Goal: Task Accomplishment & Management: Manage account settings

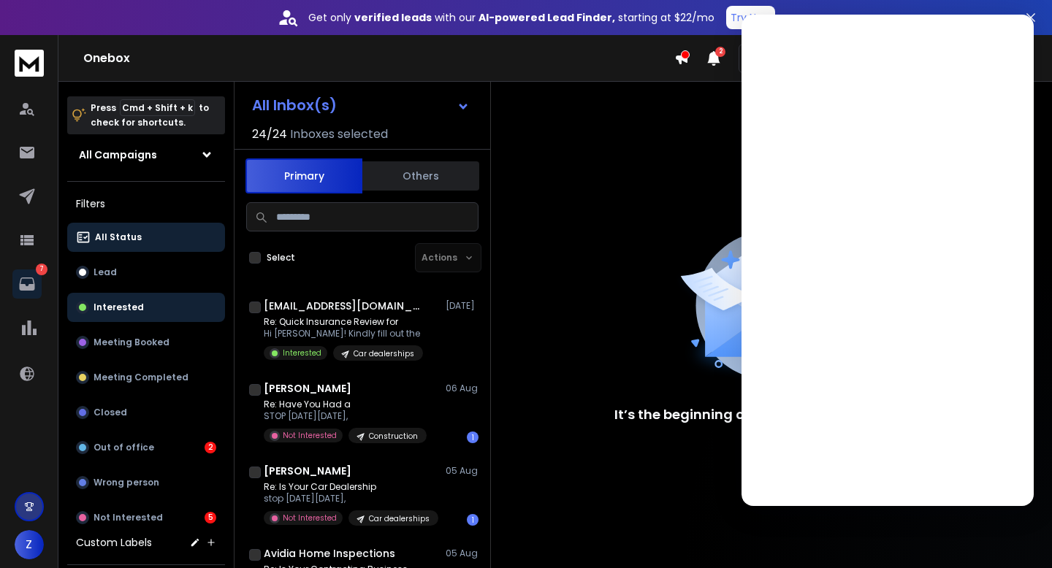
click at [130, 302] on p "Interested" at bounding box center [119, 308] width 50 height 12
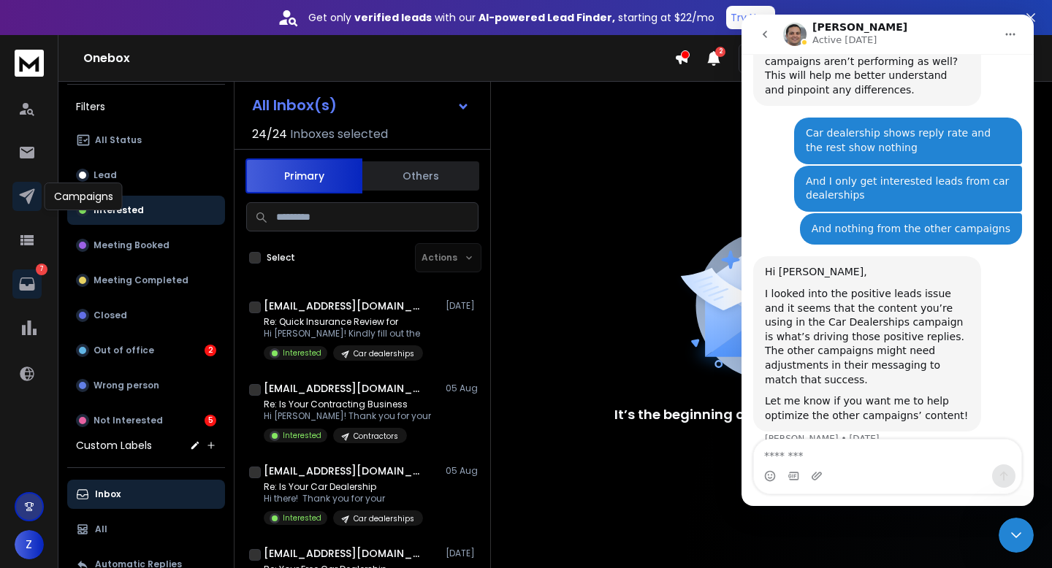
click at [22, 191] on icon at bounding box center [27, 197] width 18 height 18
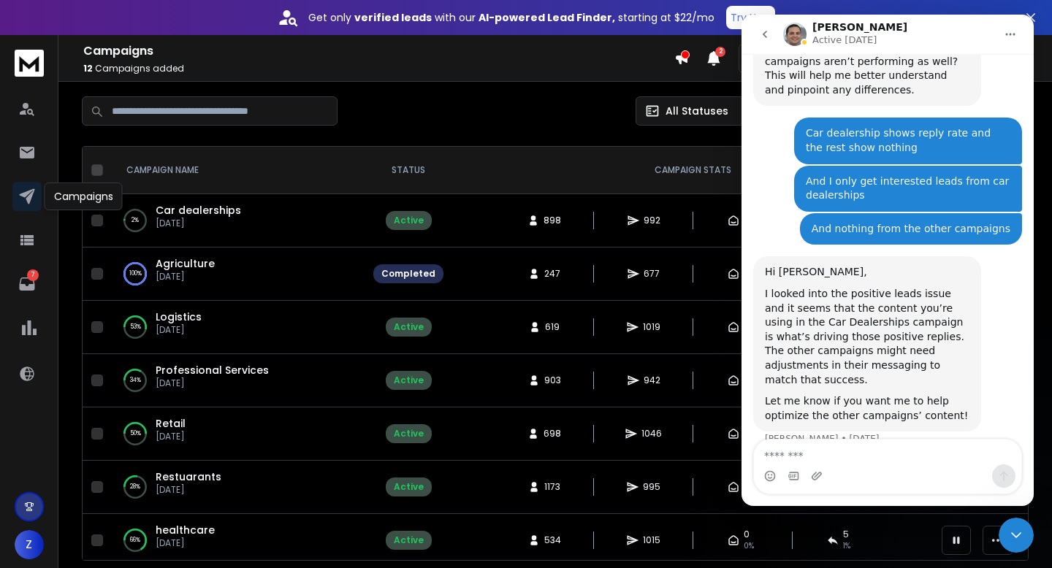
click at [23, 197] on icon at bounding box center [26, 196] width 15 height 15
click at [224, 215] on span "Car dealerships" at bounding box center [198, 210] width 85 height 15
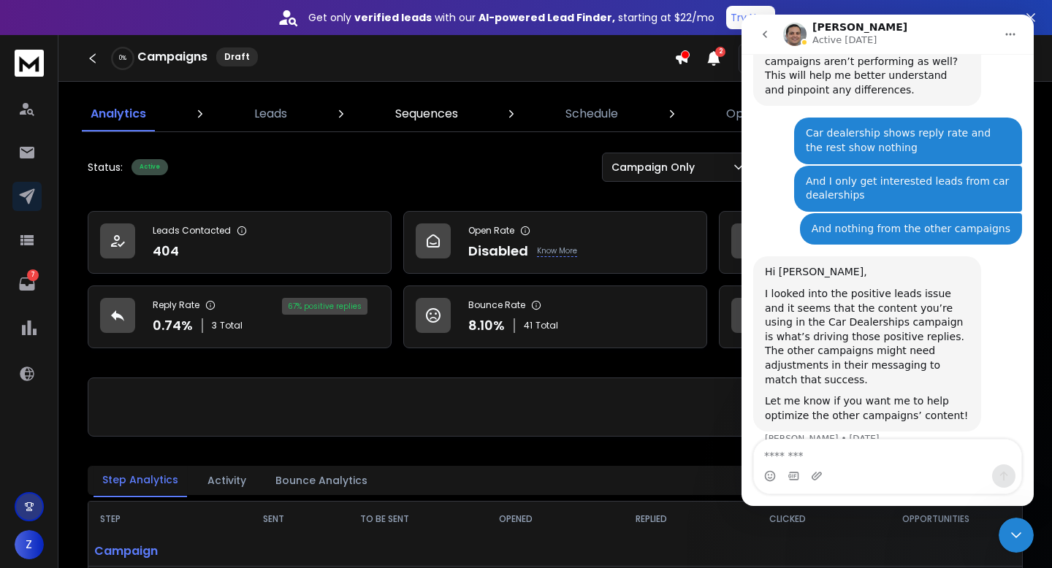
click at [432, 118] on p "Sequences" at bounding box center [426, 114] width 63 height 18
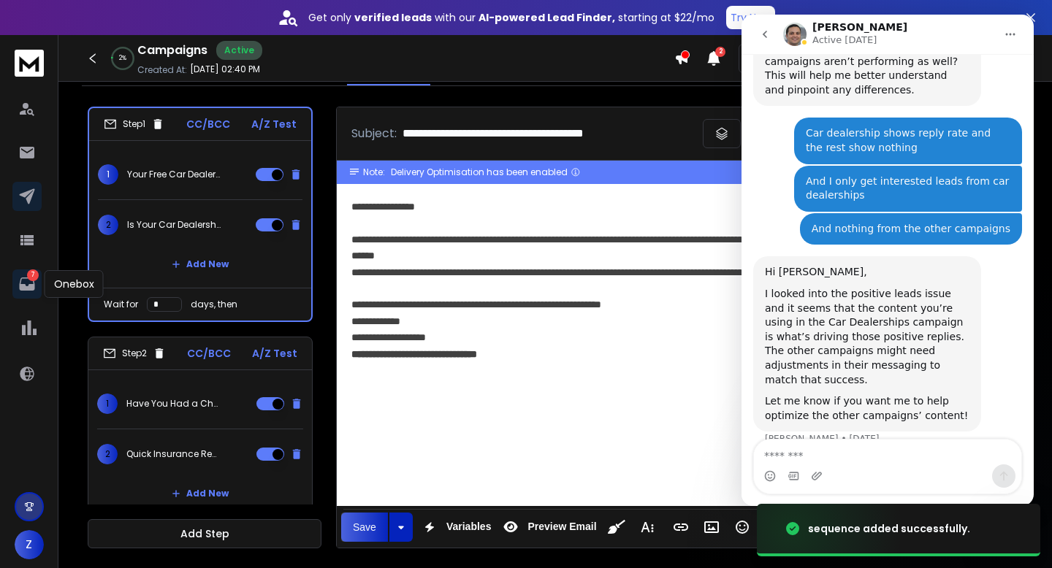
click at [28, 281] on icon at bounding box center [27, 284] width 18 height 18
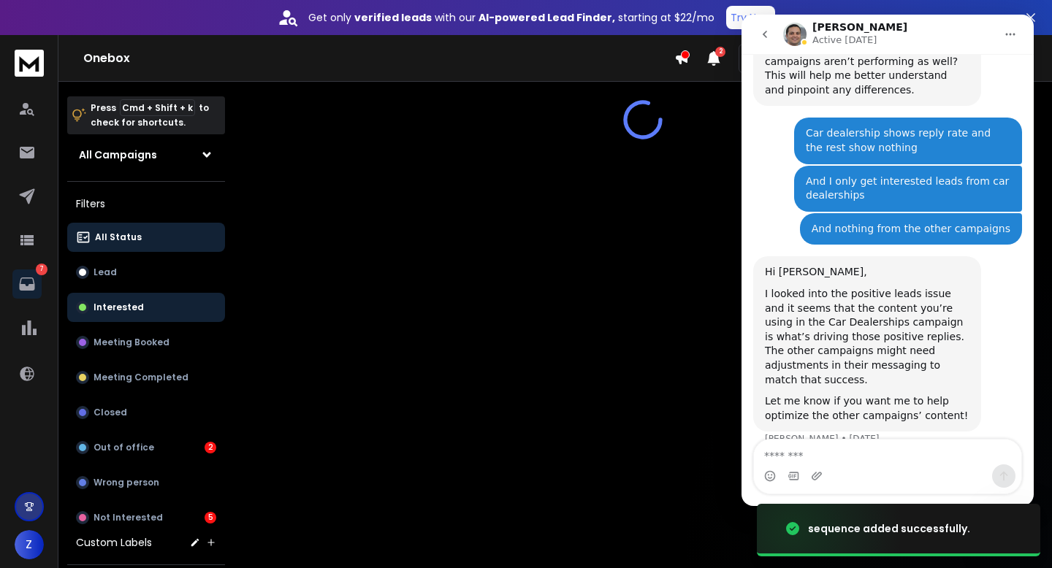
click at [139, 300] on button "Interested" at bounding box center [146, 307] width 158 height 29
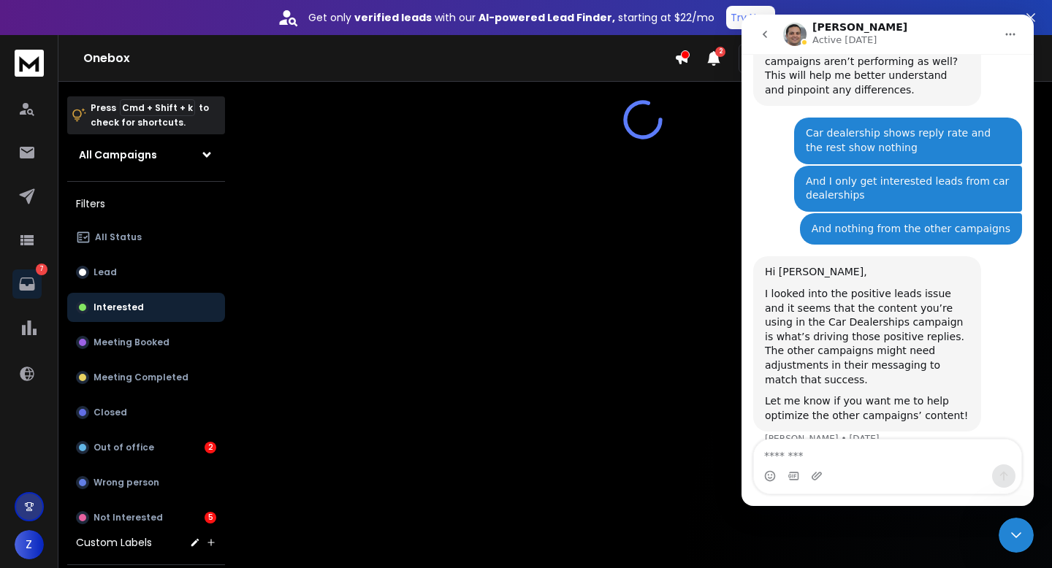
click at [180, 310] on button "Interested" at bounding box center [146, 307] width 158 height 29
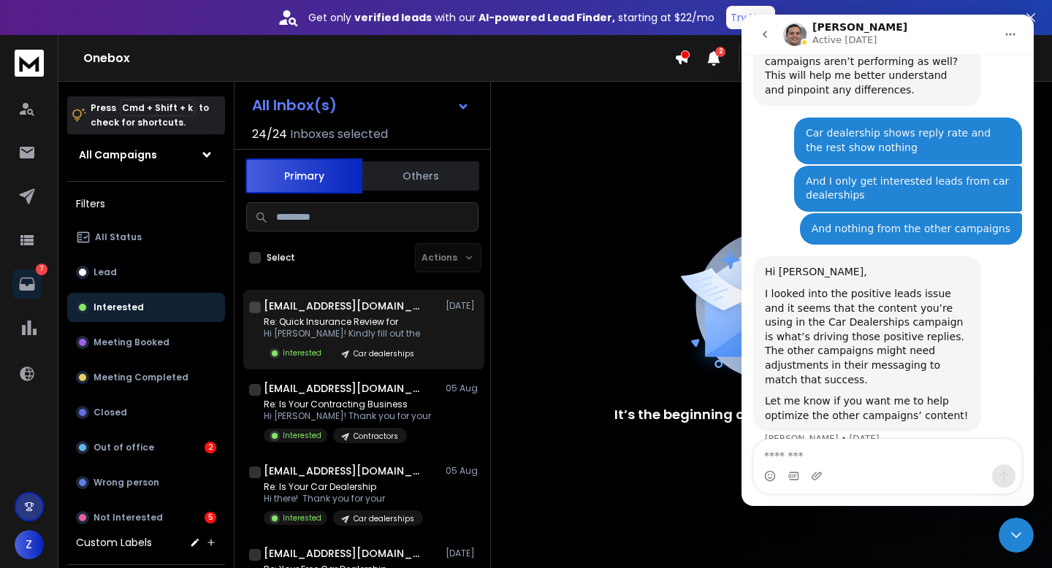
click at [264, 324] on p "Re: Quick Insurance Review for" at bounding box center [343, 322] width 159 height 12
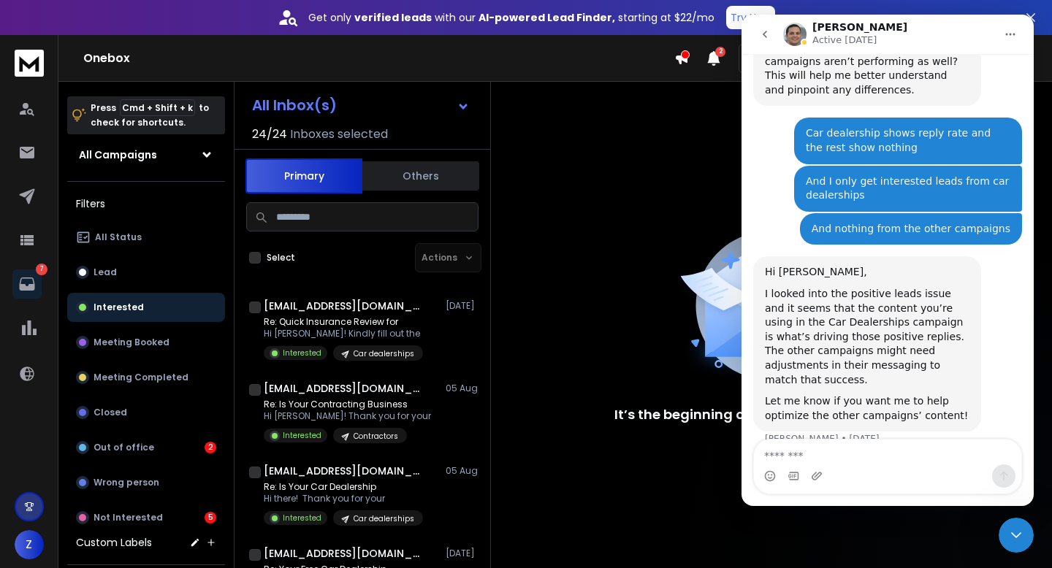
click at [1010, 531] on icon "Close Intercom Messenger" at bounding box center [1017, 536] width 18 height 18
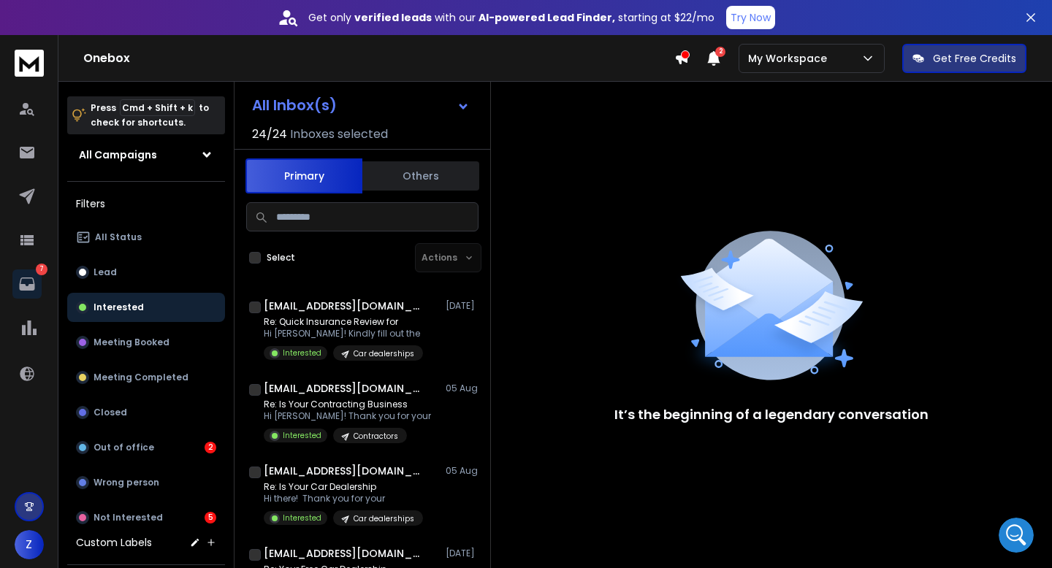
scroll to position [1114, 0]
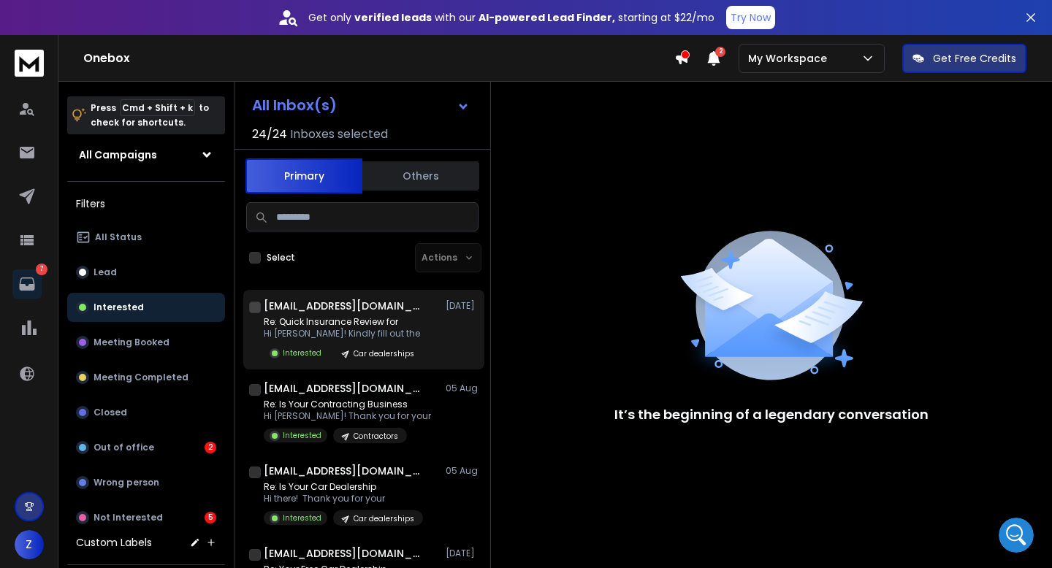
click at [399, 335] on p "Hi [PERSON_NAME]! Kindly fill out the" at bounding box center [343, 334] width 159 height 12
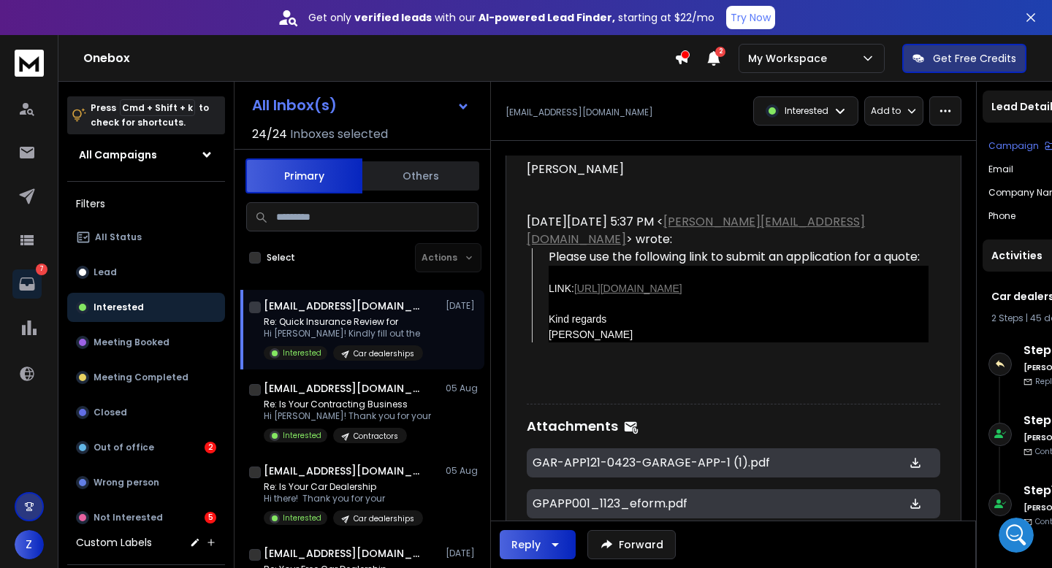
scroll to position [362, 0]
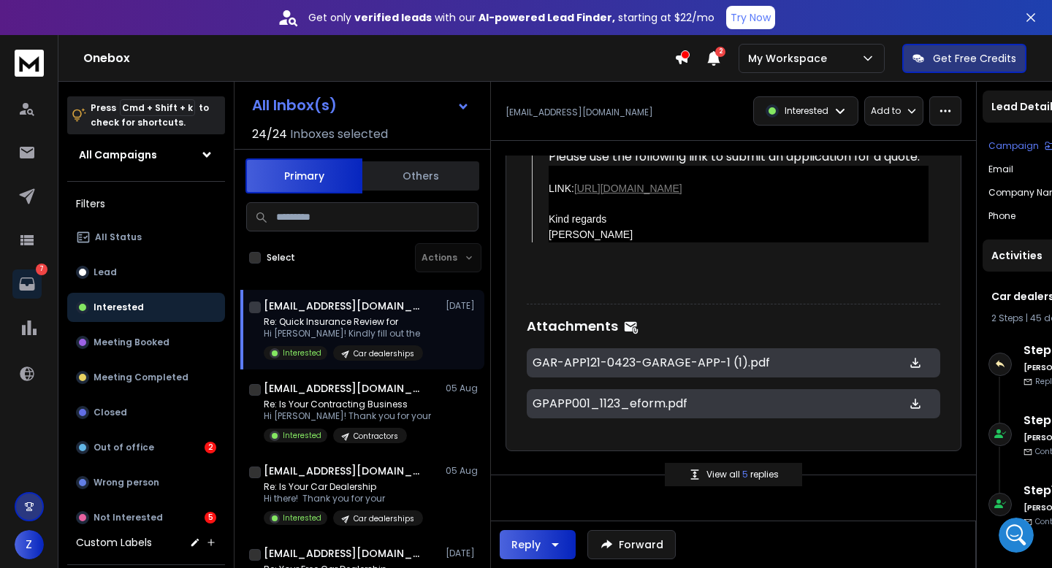
click at [730, 473] on p "View all 5 replies" at bounding box center [743, 475] width 72 height 12
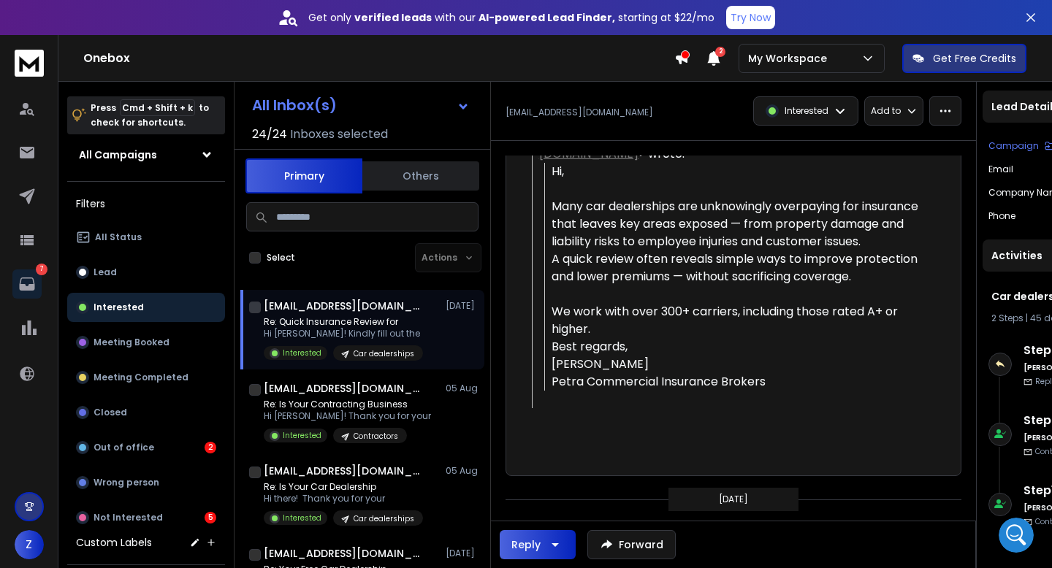
scroll to position [2784, 0]
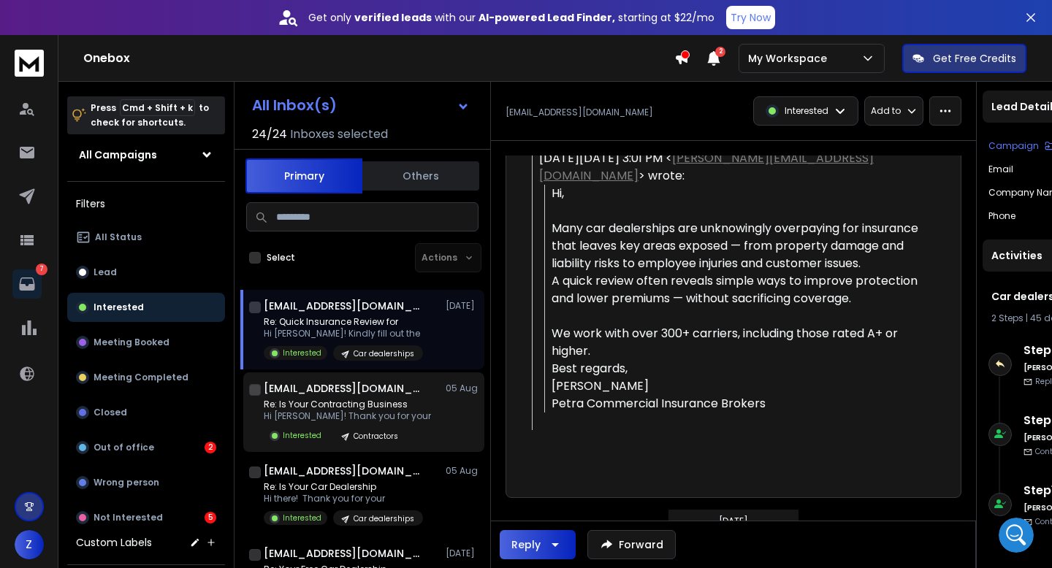
click at [332, 412] on p "Hi [PERSON_NAME]! Thank you for your" at bounding box center [347, 417] width 167 height 12
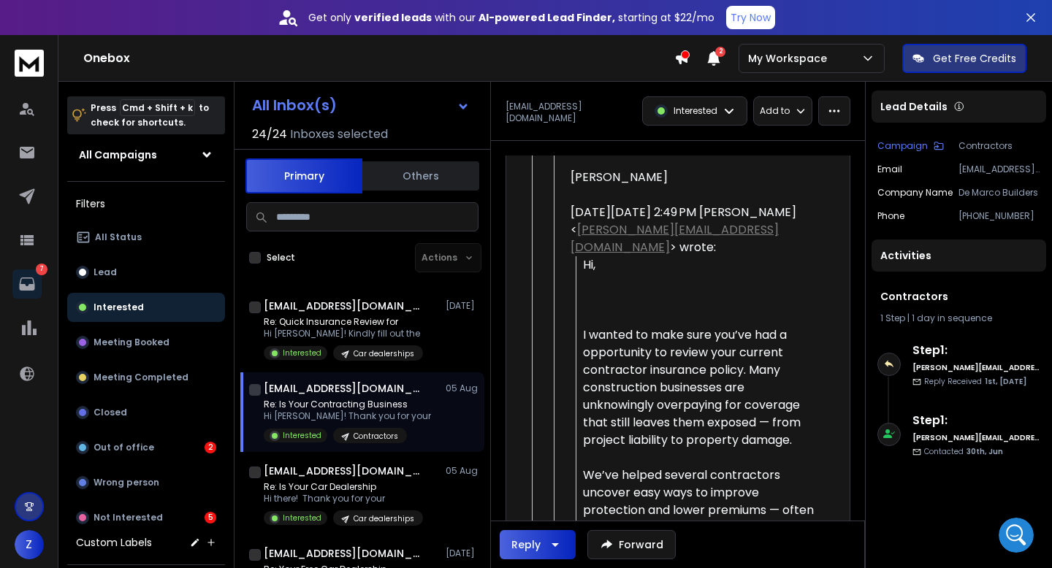
scroll to position [845, 0]
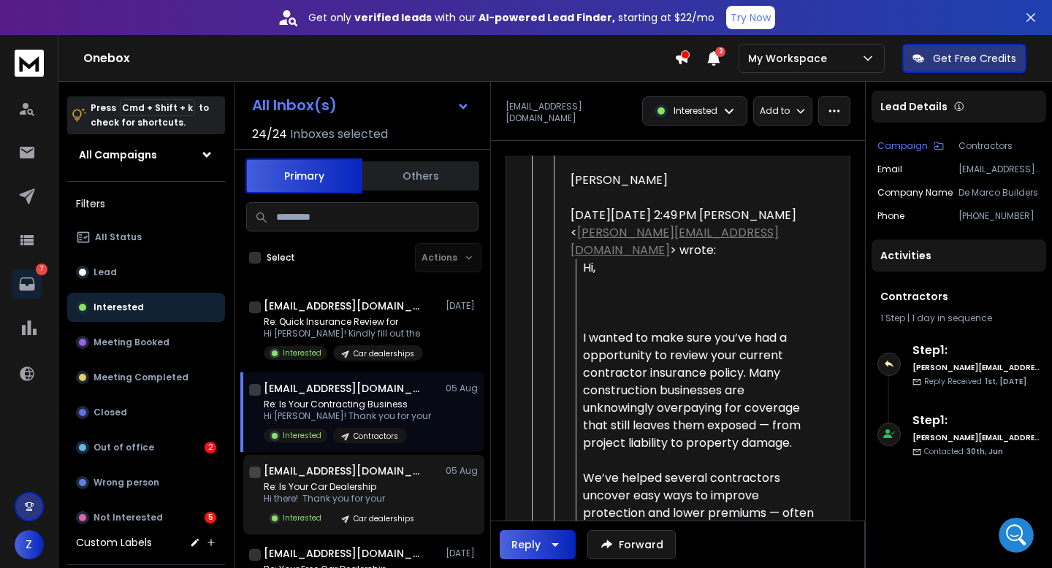
click at [309, 488] on p "Re: Is Your Car Dealership" at bounding box center [343, 488] width 159 height 12
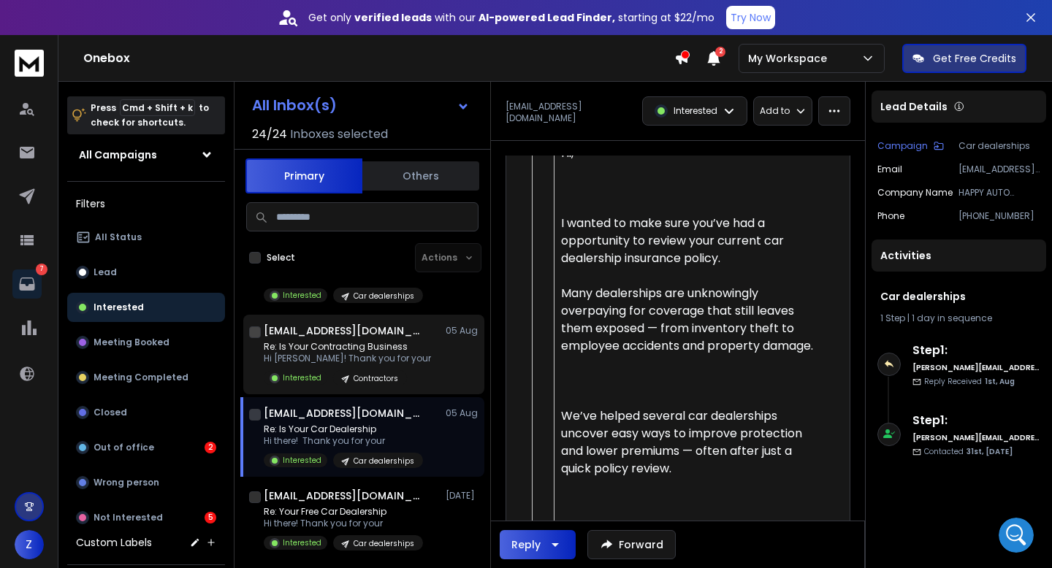
scroll to position [64, 0]
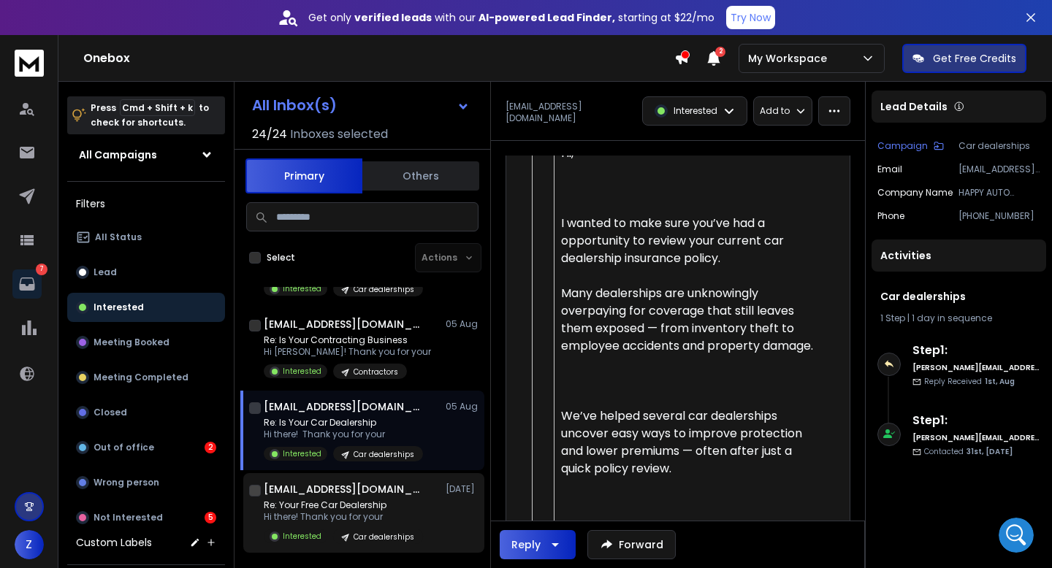
click at [333, 502] on p "Re: Your Free Car Dealership" at bounding box center [343, 506] width 159 height 12
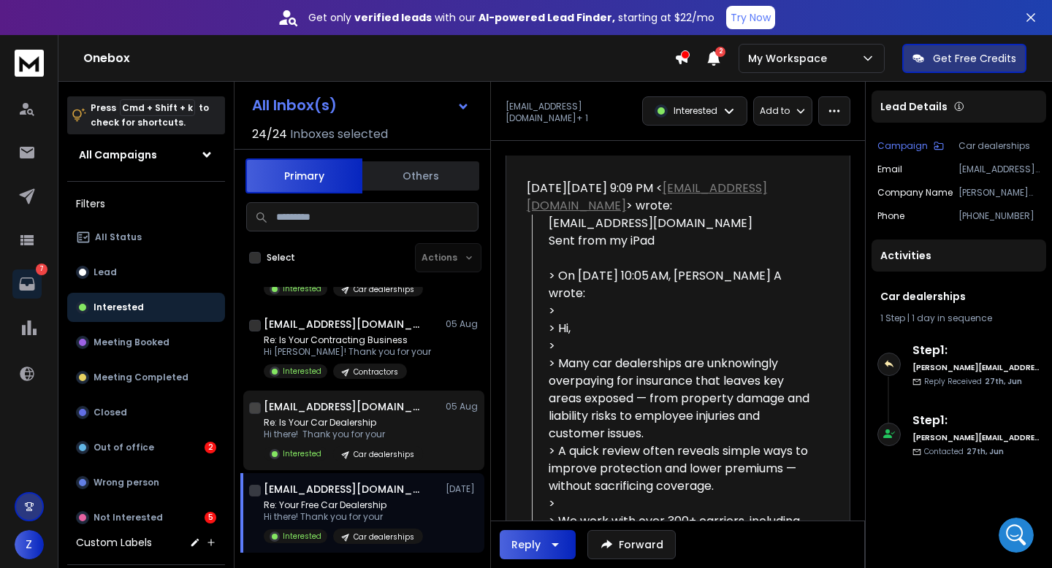
scroll to position [0, 0]
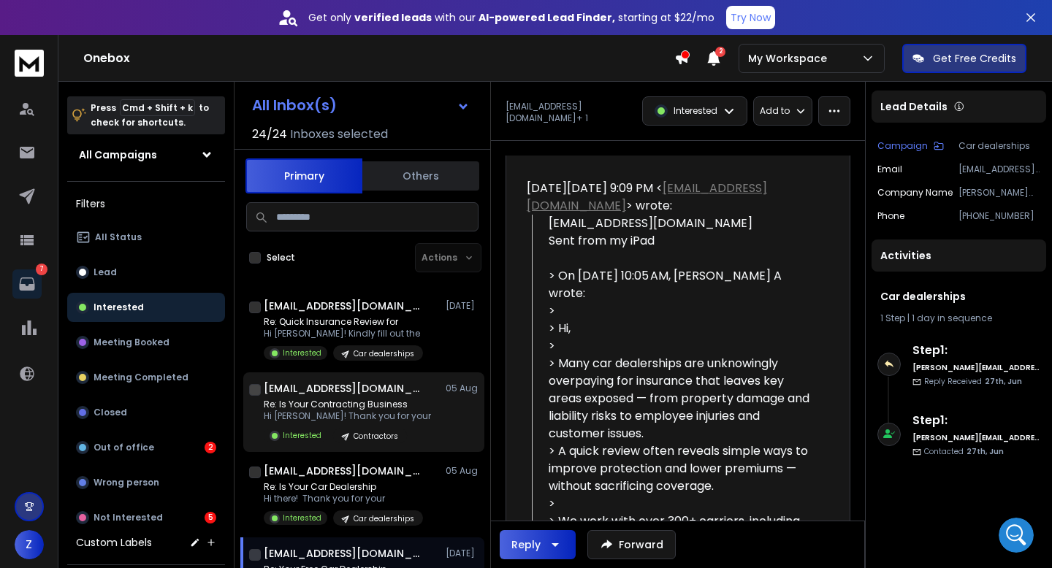
click at [323, 417] on p "Hi [PERSON_NAME]! Thank you for your" at bounding box center [347, 417] width 167 height 12
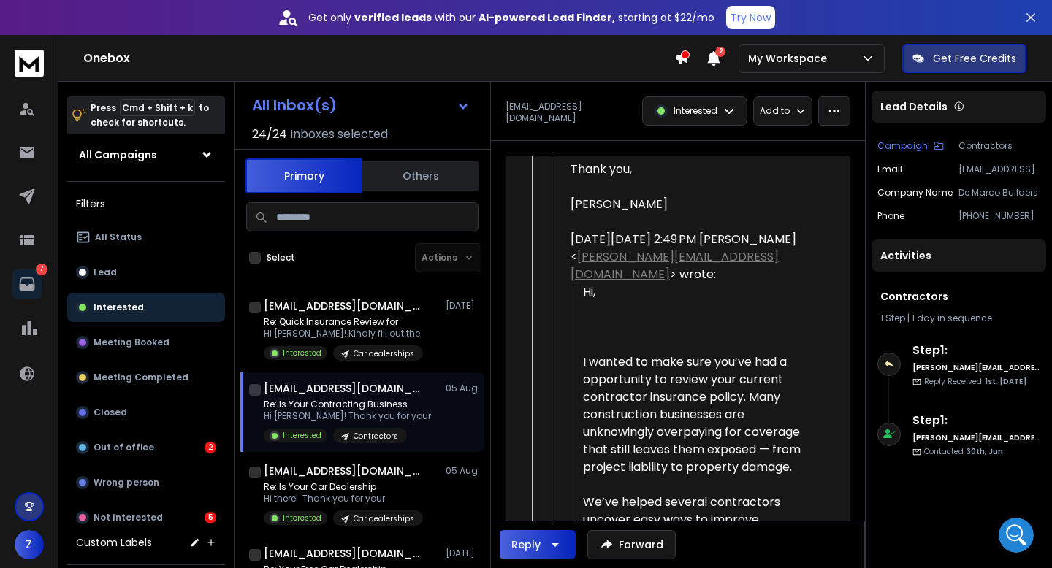
scroll to position [849, 0]
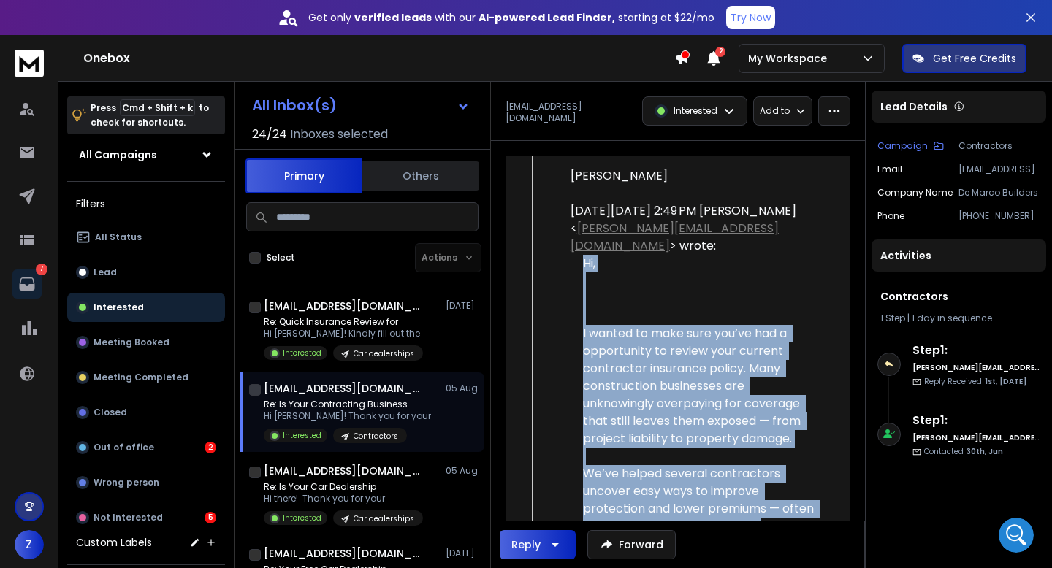
drag, startPoint x: 582, startPoint y: 195, endPoint x: 801, endPoint y: 471, distance: 352.2
click at [801, 471] on blockquote "Hi, I wanted to make sure you’ve had a opportunity to review your current contr…" at bounding box center [697, 509] width 242 height 509
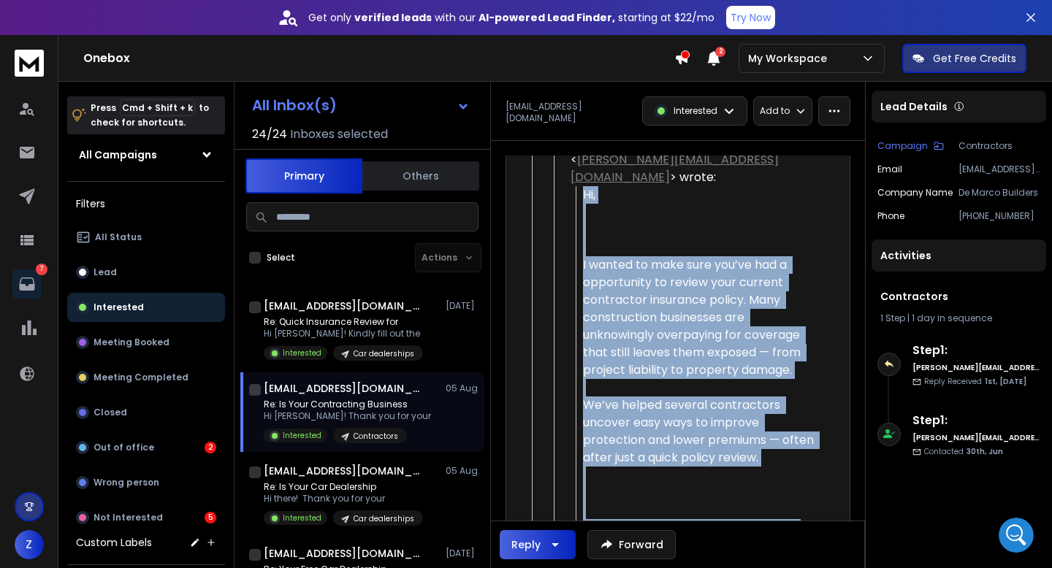
scroll to position [913, 0]
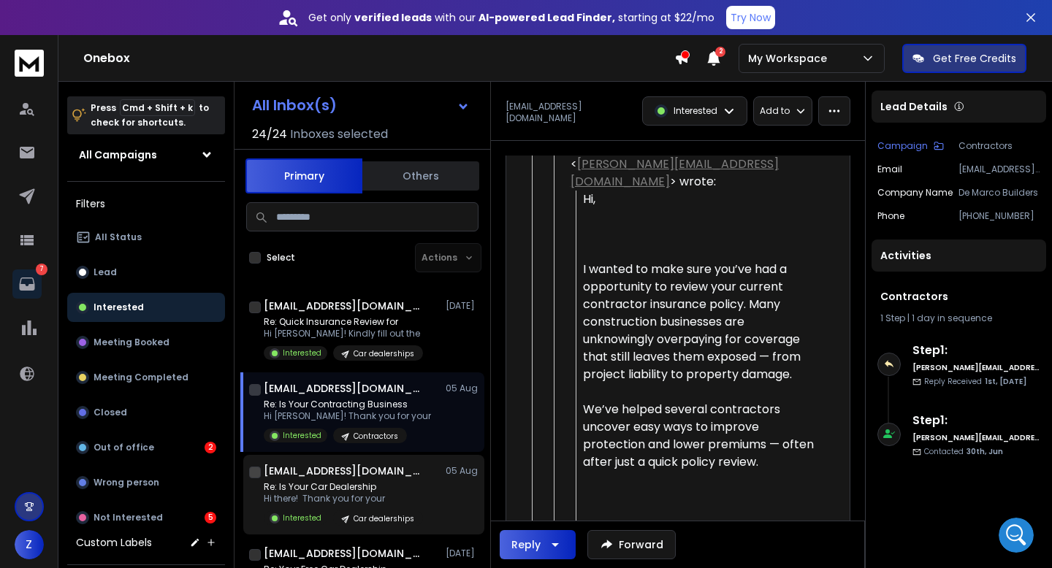
click at [370, 488] on p "Re: Is Your Car Dealership" at bounding box center [343, 488] width 159 height 12
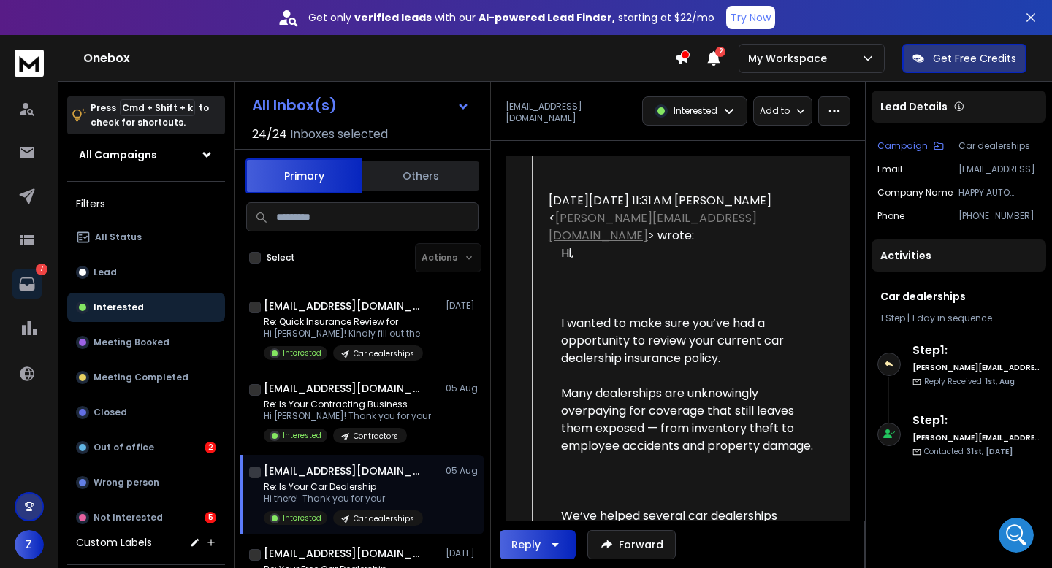
scroll to position [577, 0]
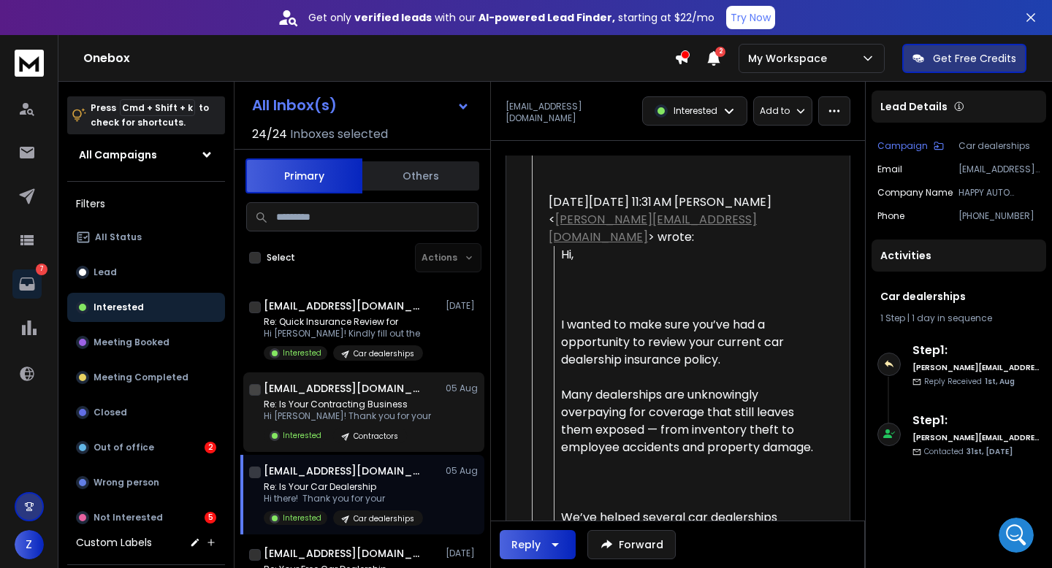
click at [359, 400] on p "Re: Is Your Contracting Business" at bounding box center [347, 405] width 167 height 12
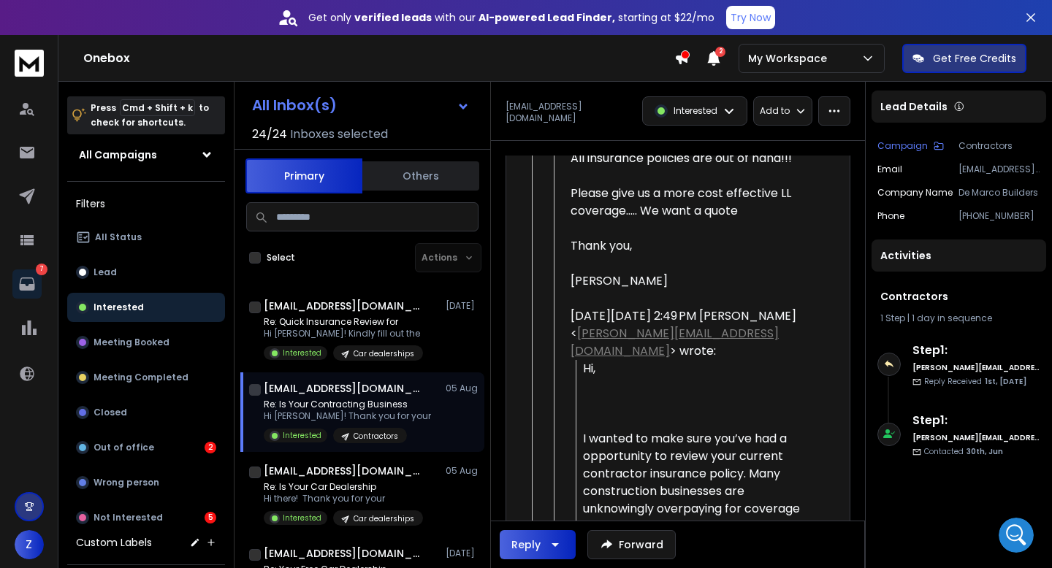
scroll to position [877, 0]
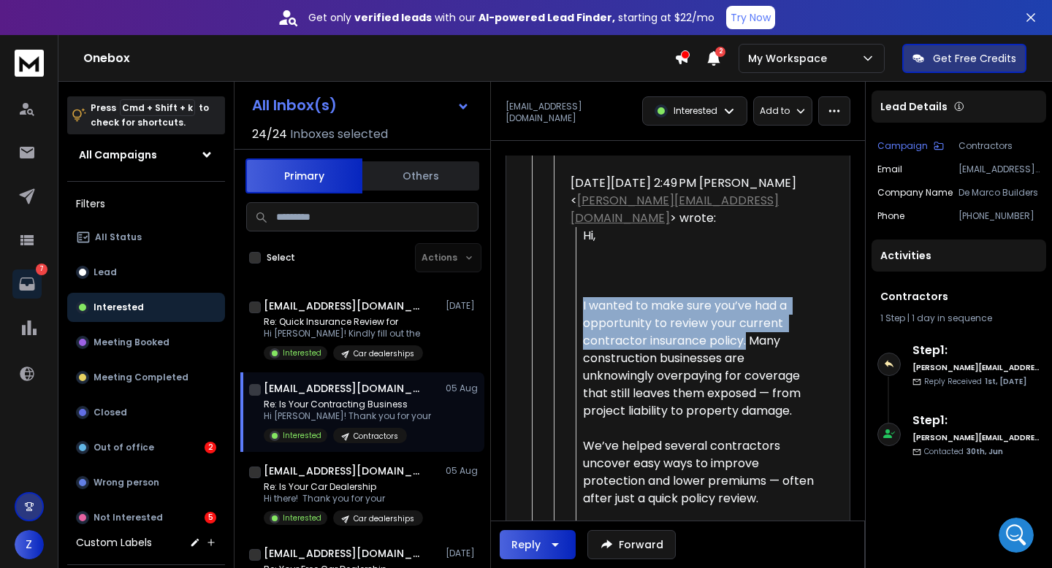
drag, startPoint x: 821, startPoint y: 259, endPoint x: 578, endPoint y: 238, distance: 243.5
click at [578, 239] on blockquote "Hi, I wanted to make sure you’ve had a opportunity to review your current contr…" at bounding box center [697, 481] width 242 height 509
copy blockquote "I wanted to make sure you’ve had a opportunity to review your current contracto…"
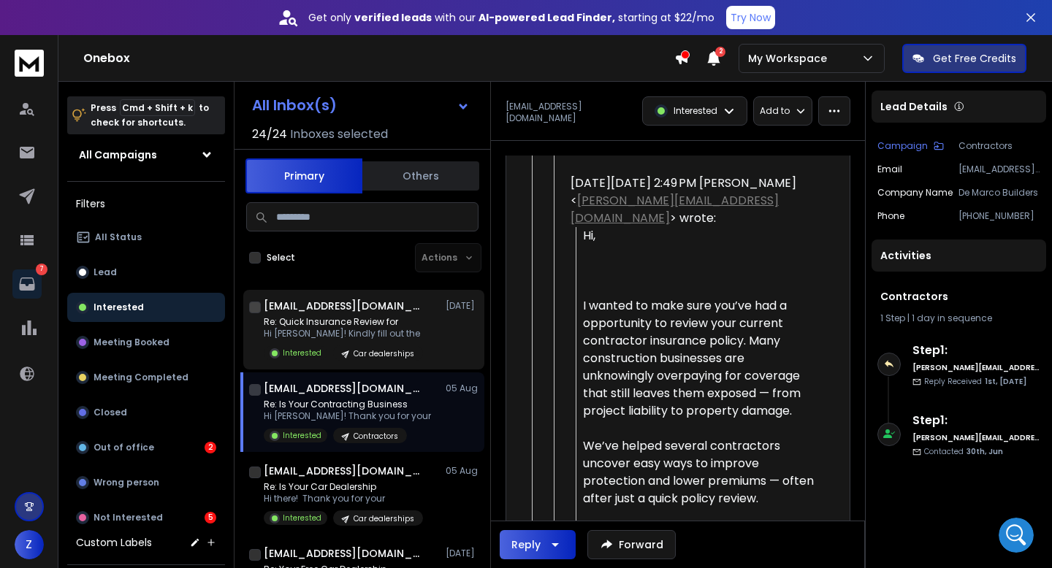
click at [406, 324] on p "Re: Quick Insurance Review for" at bounding box center [343, 322] width 159 height 12
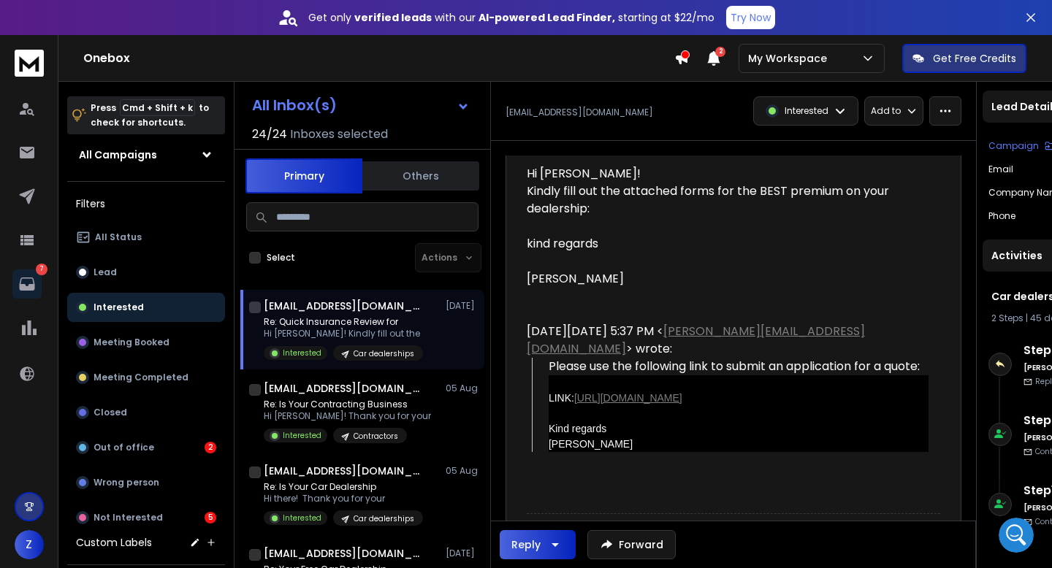
scroll to position [362, 0]
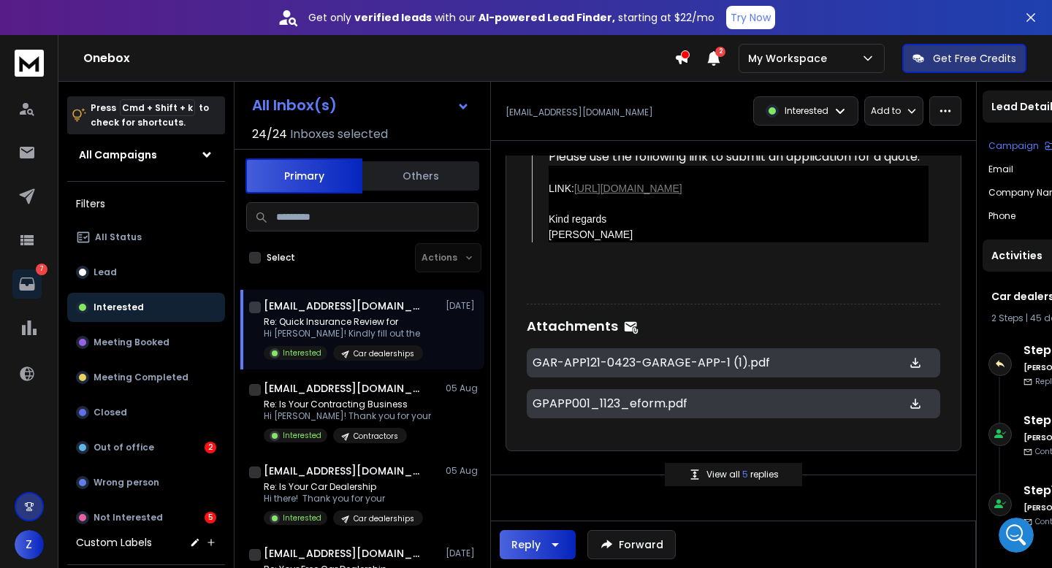
click at [710, 485] on div "View all 5 replies" at bounding box center [734, 474] width 138 height 23
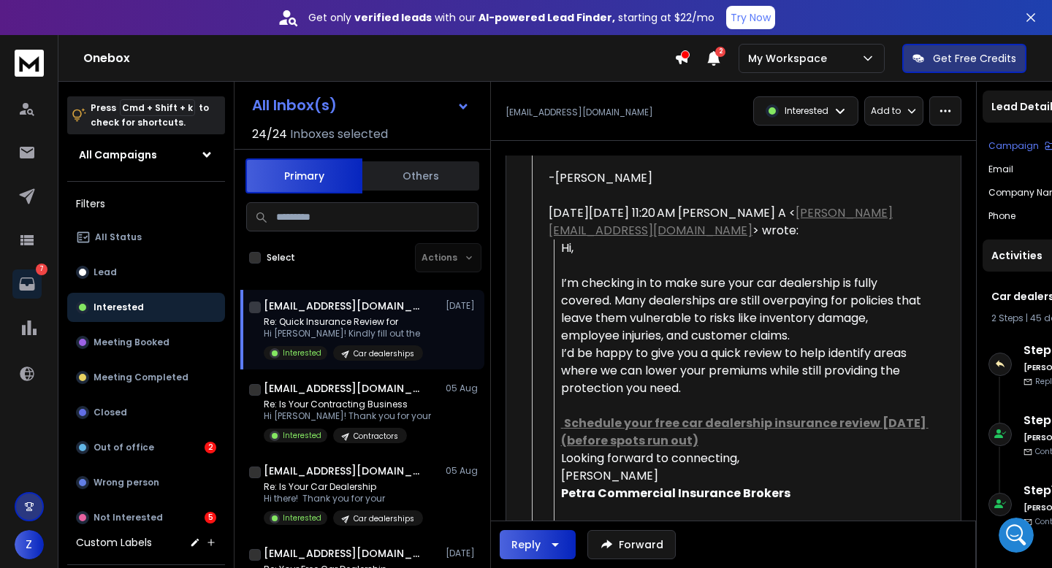
scroll to position [1435, 0]
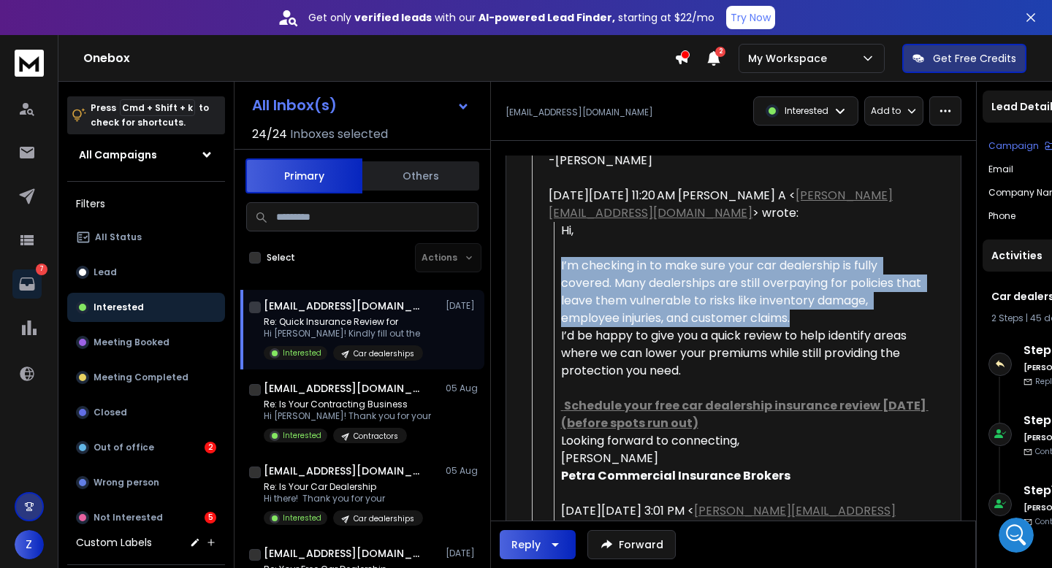
drag, startPoint x: 560, startPoint y: 266, endPoint x: 806, endPoint y: 315, distance: 251.1
click at [807, 315] on blockquote "Hi, I’m checking in to make sure your car dealership is fully covered. Many dea…" at bounding box center [741, 520] width 375 height 596
copy div "I’m checking in to make sure your car dealership is fully covered. Many dealers…"
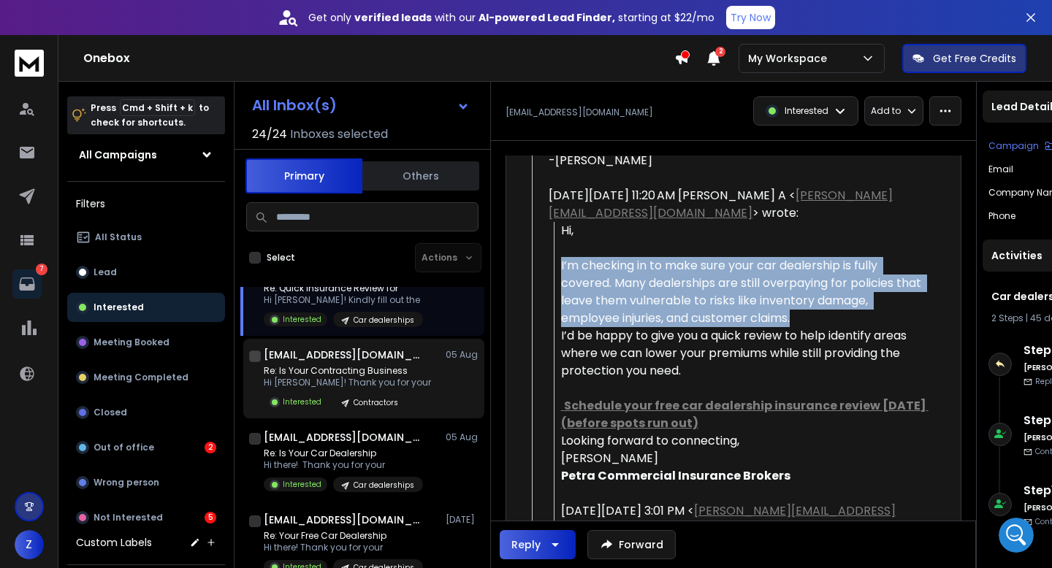
scroll to position [42, 0]
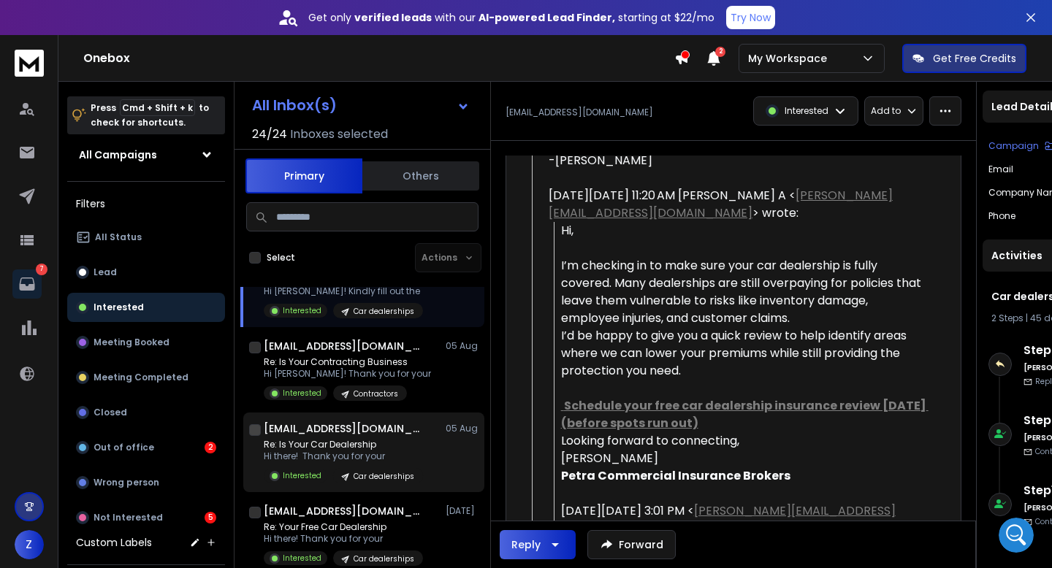
click at [389, 434] on h1 "[EMAIL_ADDRESS][DOMAIN_NAME]" at bounding box center [344, 429] width 161 height 15
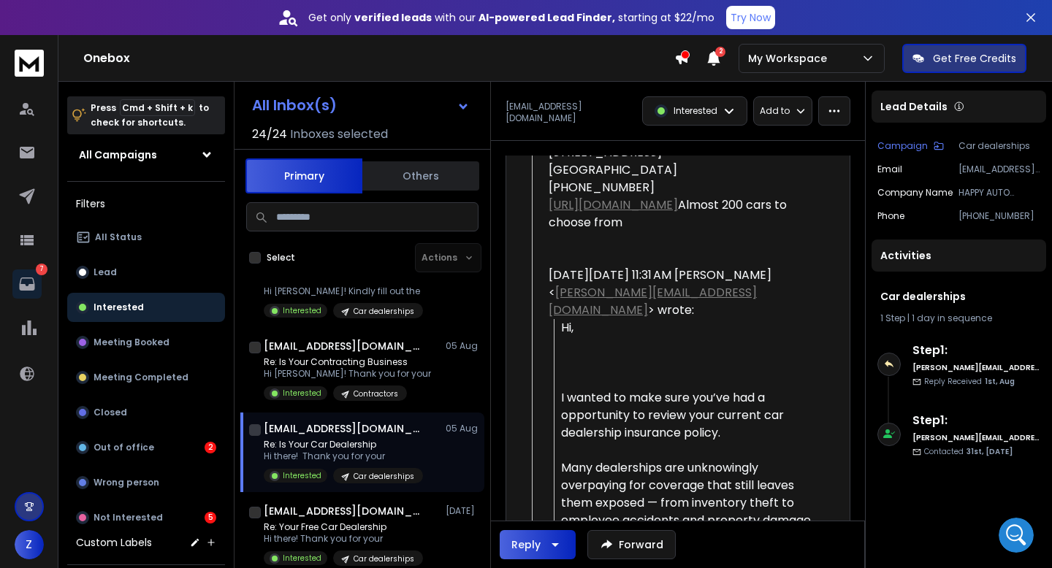
scroll to position [518, 0]
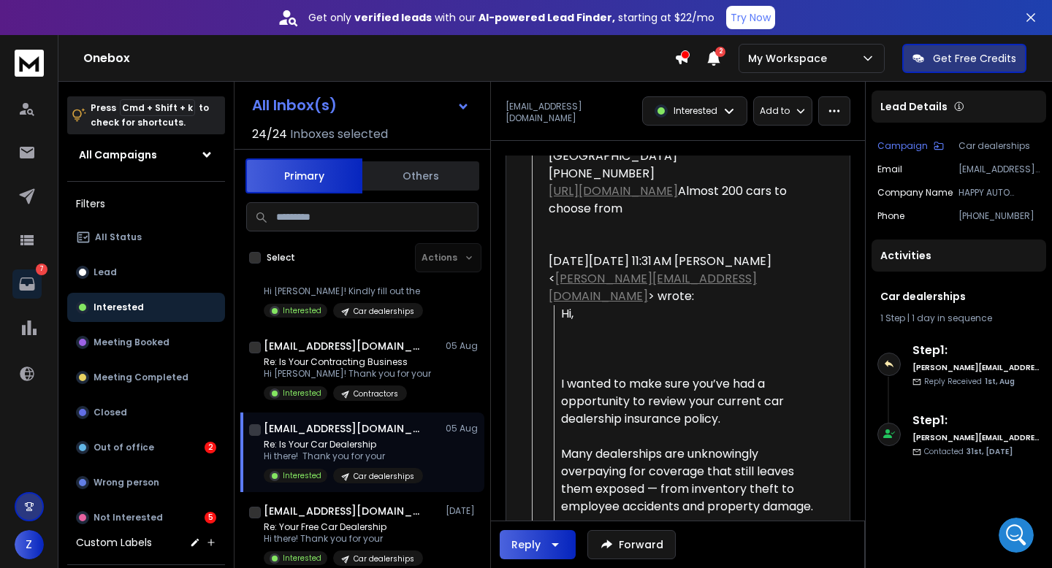
drag, startPoint x: 617, startPoint y: 387, endPoint x: 555, endPoint y: 351, distance: 72.1
copy blockquote "I wanted to make sure you’ve had a opportunity to review your current car deale…"
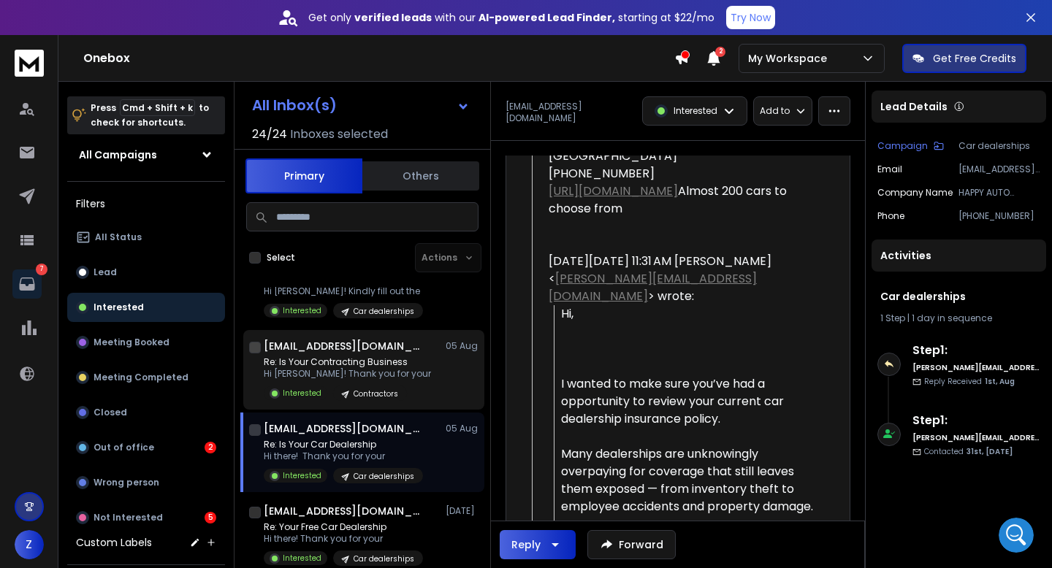
scroll to position [64, 0]
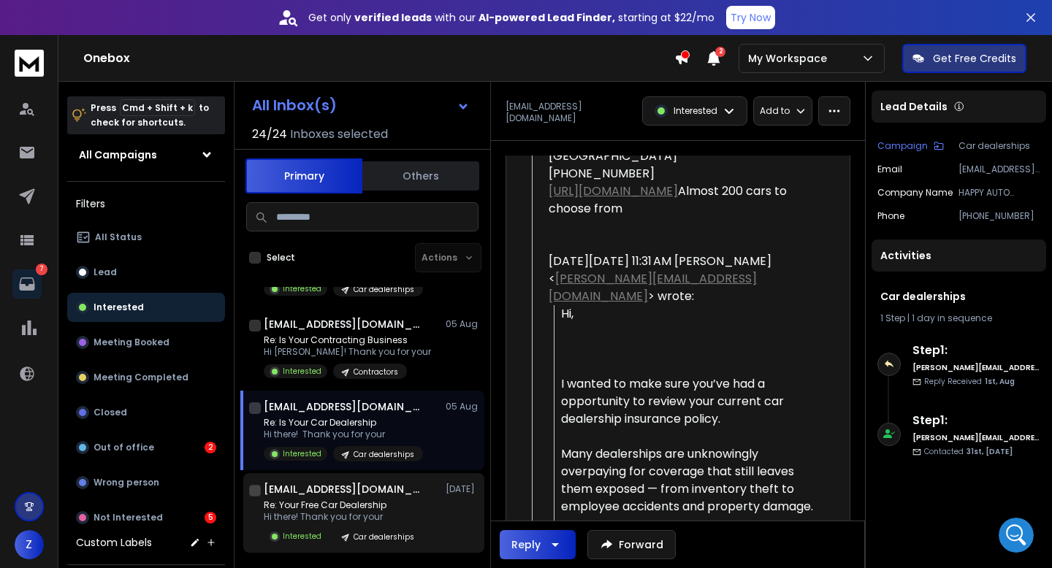
click at [376, 509] on p "Re: Your Free Car Dealership" at bounding box center [343, 506] width 159 height 12
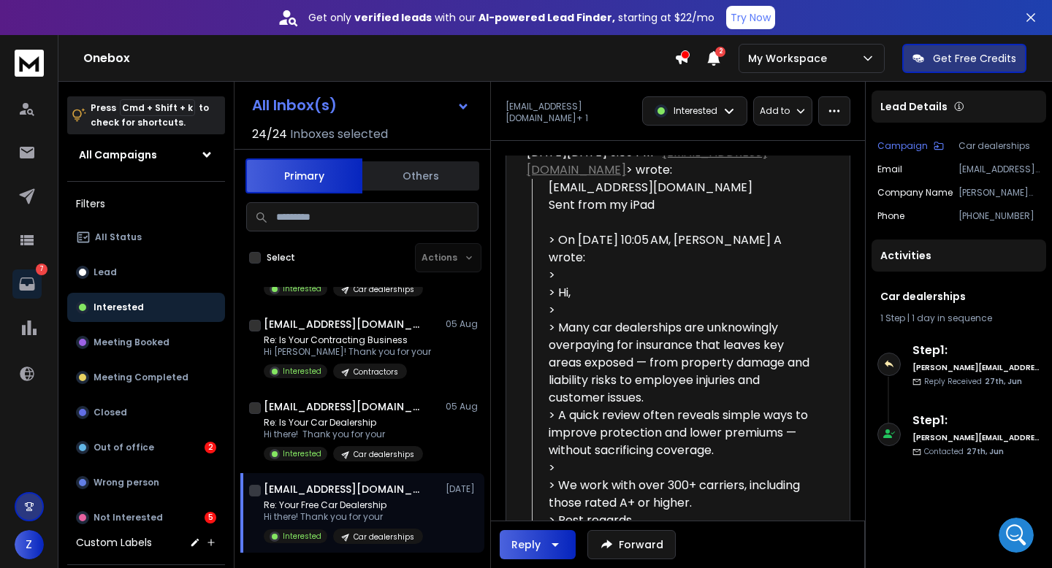
scroll to position [363, 0]
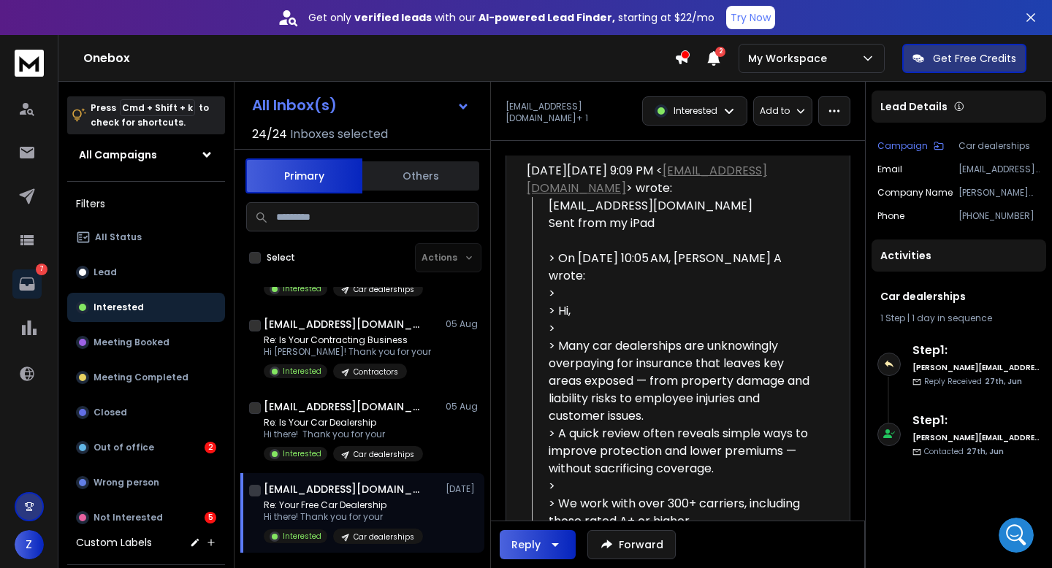
click at [552, 336] on div "[EMAIL_ADDRESS][DOMAIN_NAME] Sent from my iPad > On [DATE] 10:05 AM, [PERSON_NA…" at bounding box center [675, 398] width 286 height 403
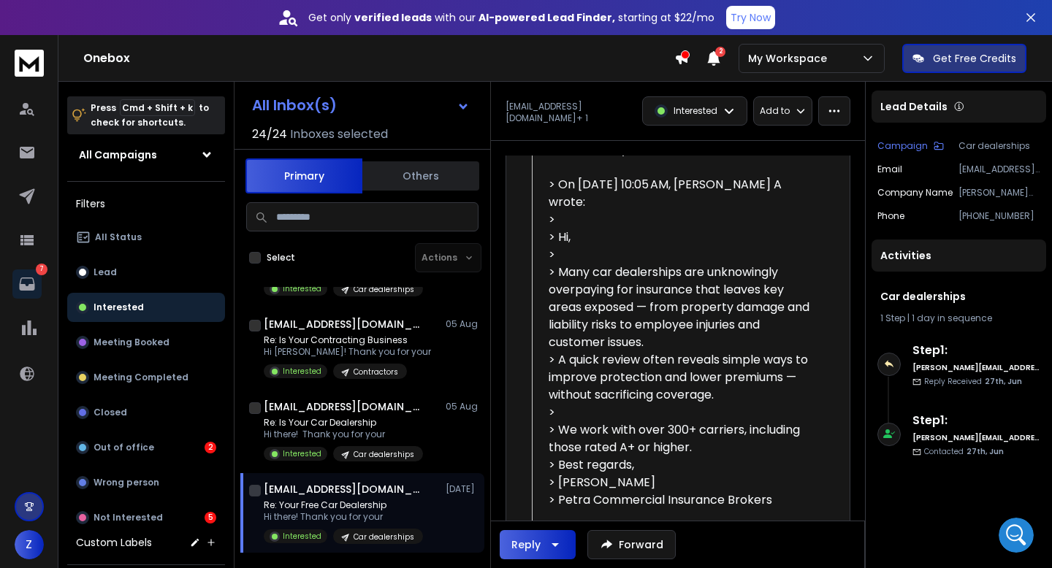
scroll to position [444, 0]
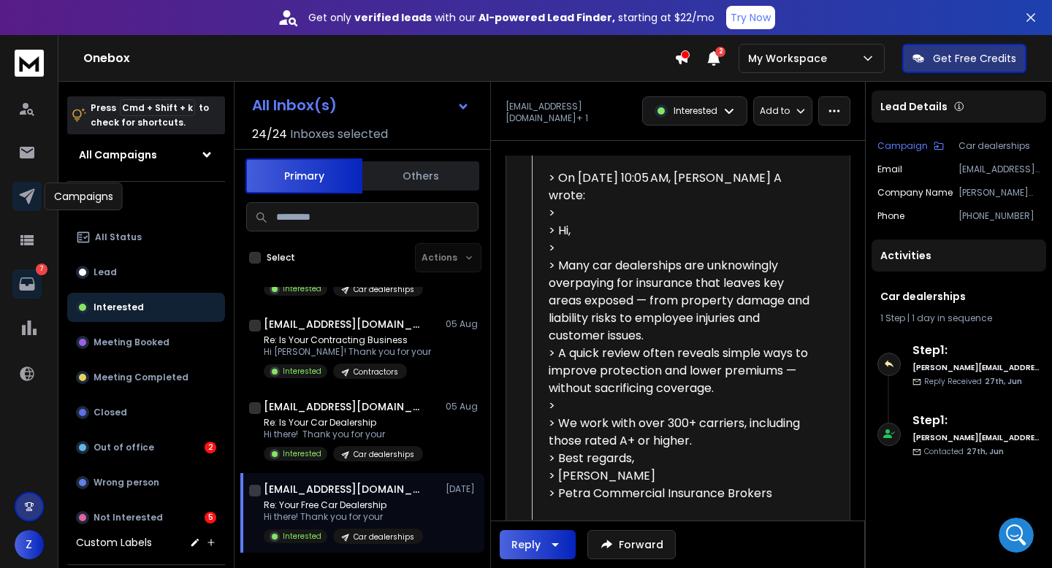
click at [31, 194] on icon at bounding box center [26, 196] width 15 height 15
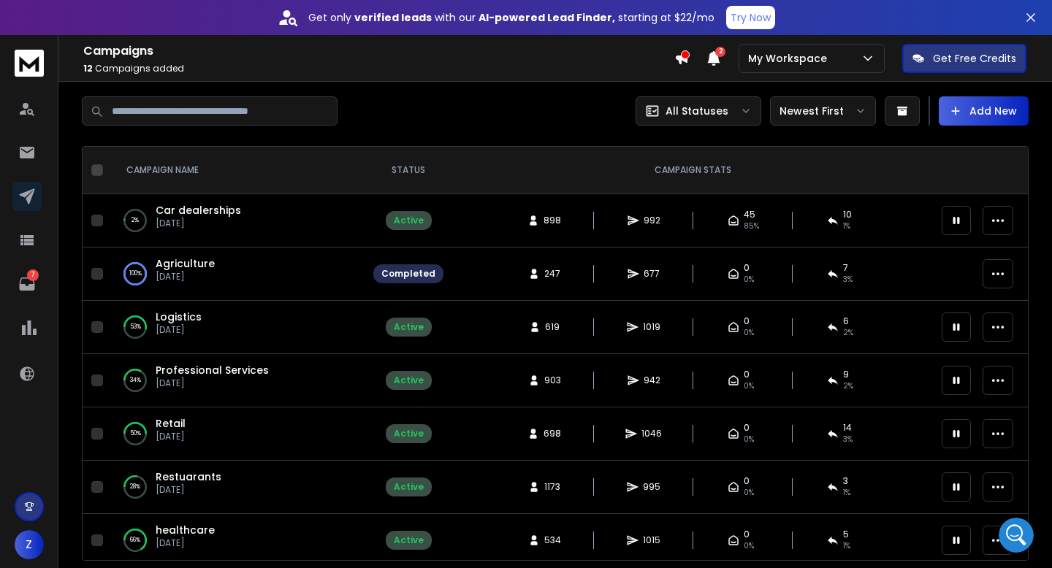
click at [1011, 527] on icon "Open Intercom Messenger" at bounding box center [1017, 536] width 24 height 24
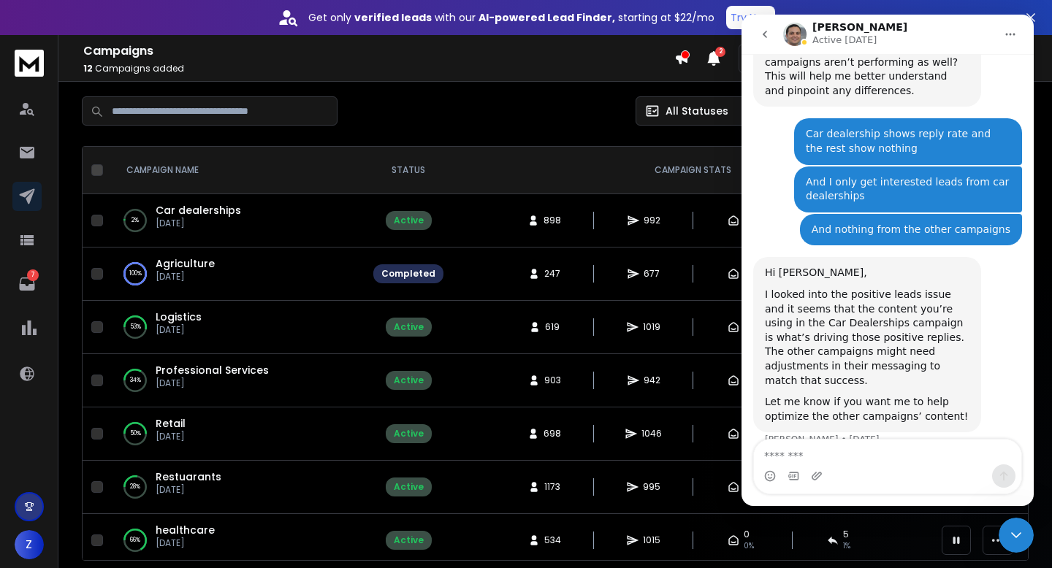
scroll to position [1114, 0]
type textarea "**********"
click at [1022, 536] on icon "Close Intercom Messenger" at bounding box center [1017, 536] width 18 height 18
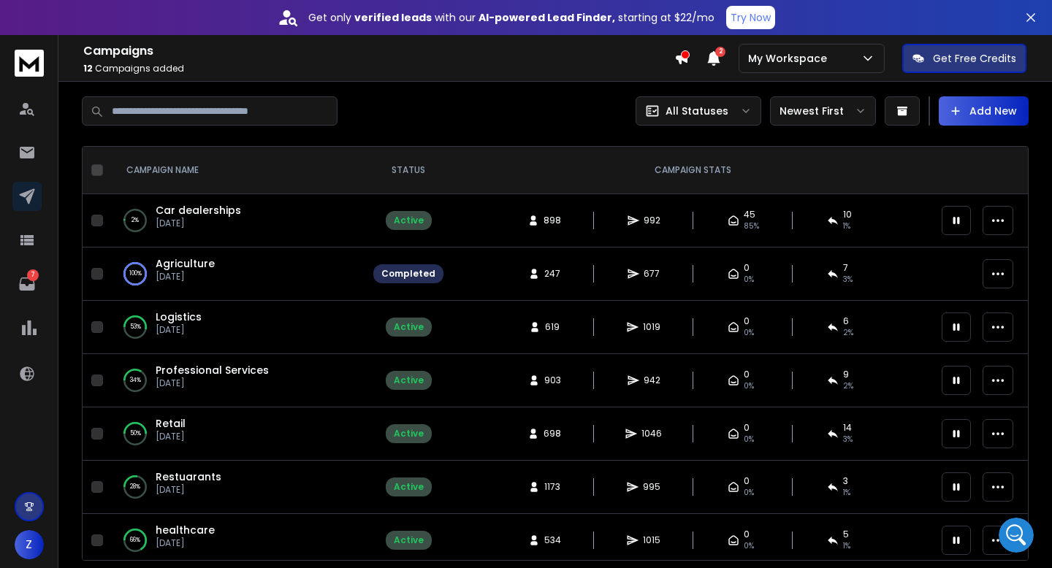
click at [288, 211] on div "2 % Car dealerships [DATE]" at bounding box center [236, 220] width 227 height 35
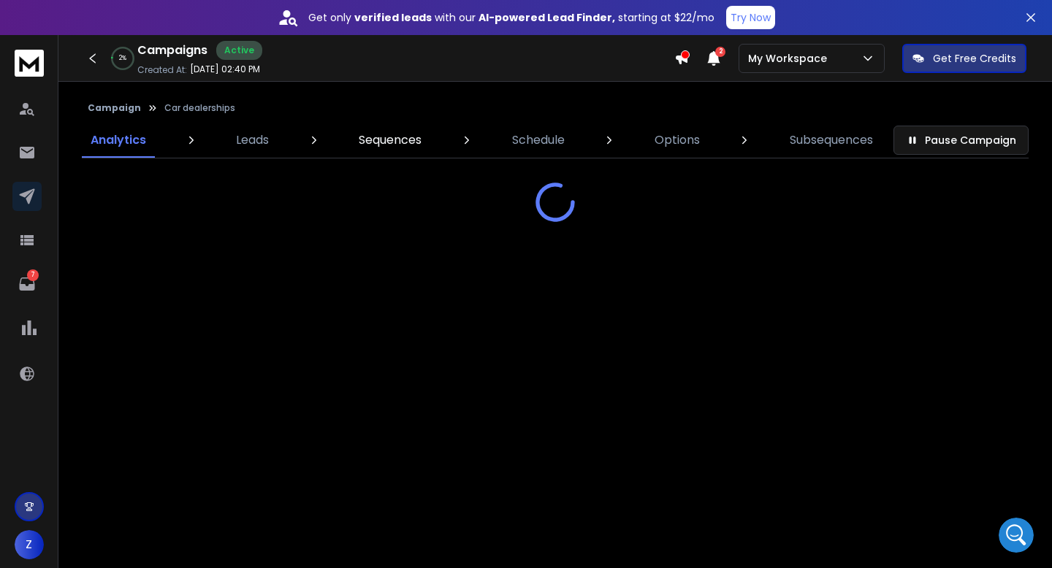
click at [399, 140] on p "Sequences" at bounding box center [390, 141] width 63 height 18
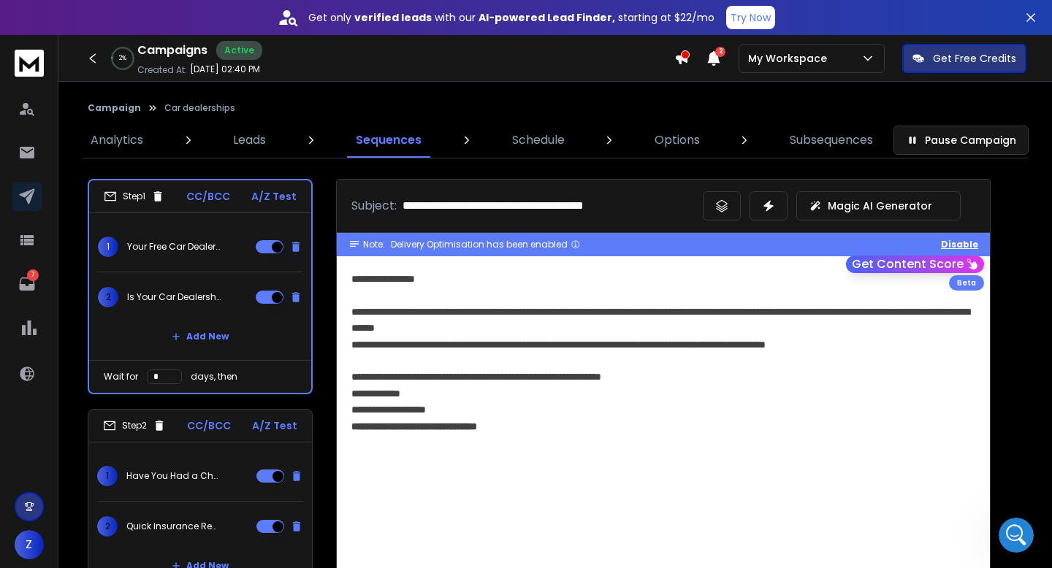
click at [176, 301] on p "Is Your Car Dealership Fully Covered?" at bounding box center [174, 298] width 94 height 12
type input "**********"
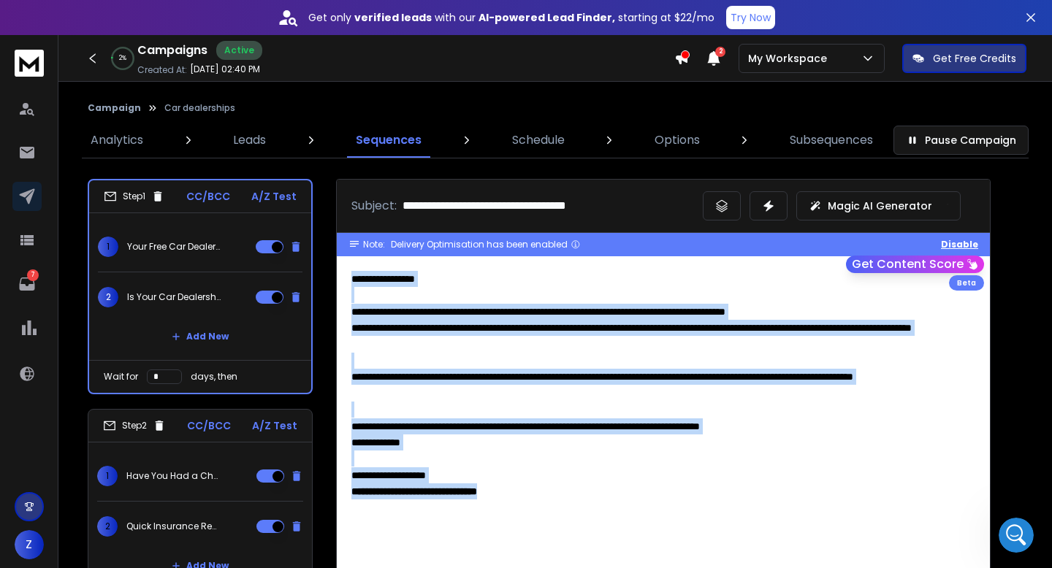
drag, startPoint x: 351, startPoint y: 281, endPoint x: 543, endPoint y: 498, distance: 289.9
click at [543, 498] on div "**********" at bounding box center [663, 417] width 653 height 322
copy div "**********"
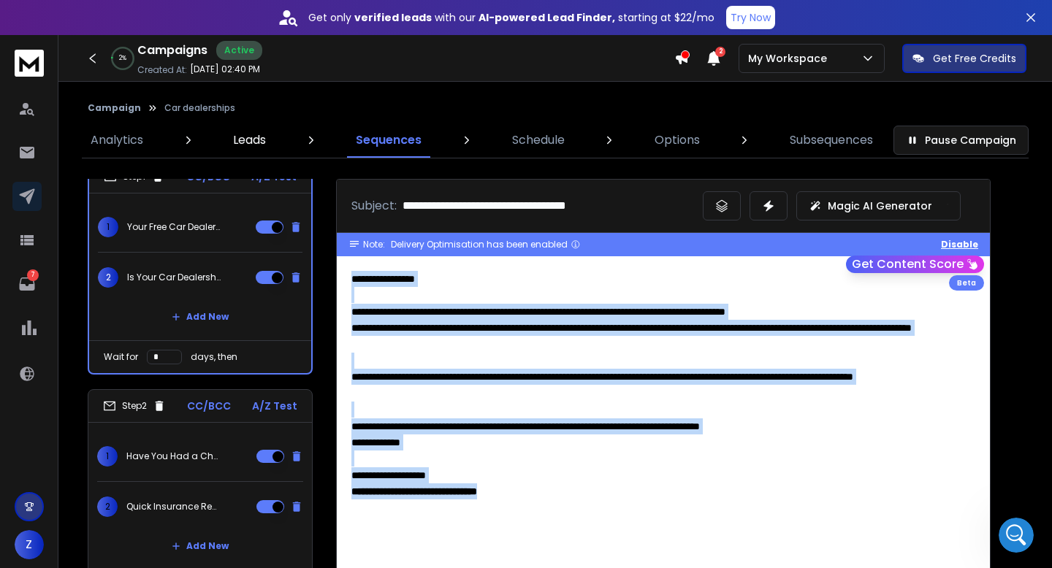
scroll to position [17, 0]
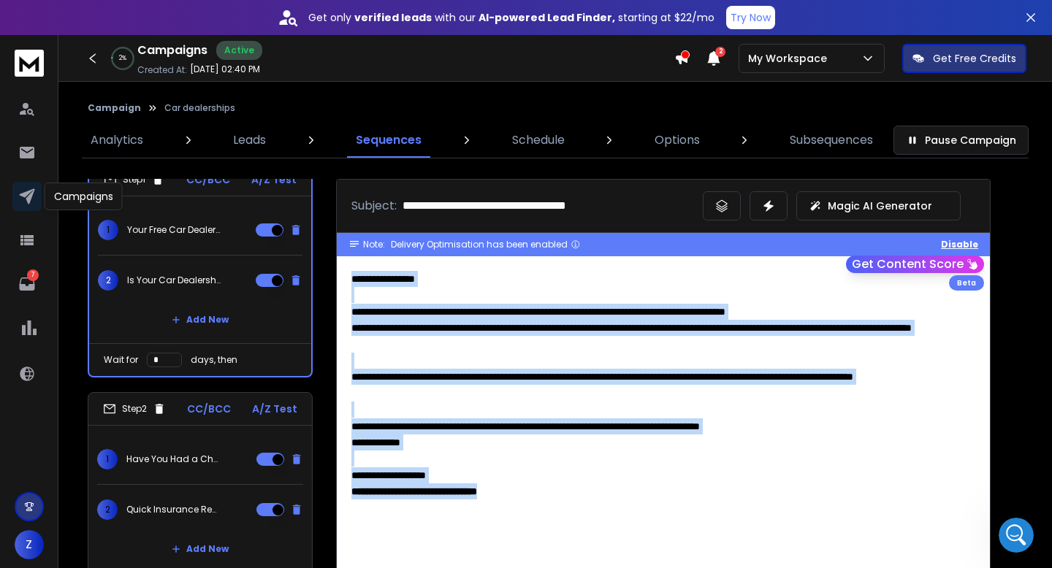
click at [37, 189] on link at bounding box center [26, 196] width 29 height 29
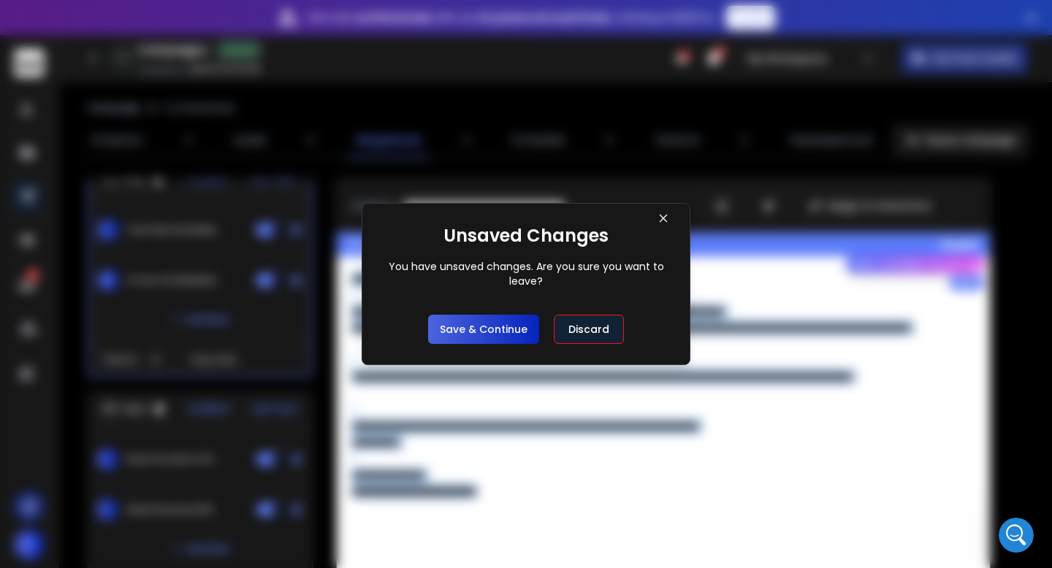
click at [482, 328] on button "Save & Continue" at bounding box center [483, 329] width 111 height 29
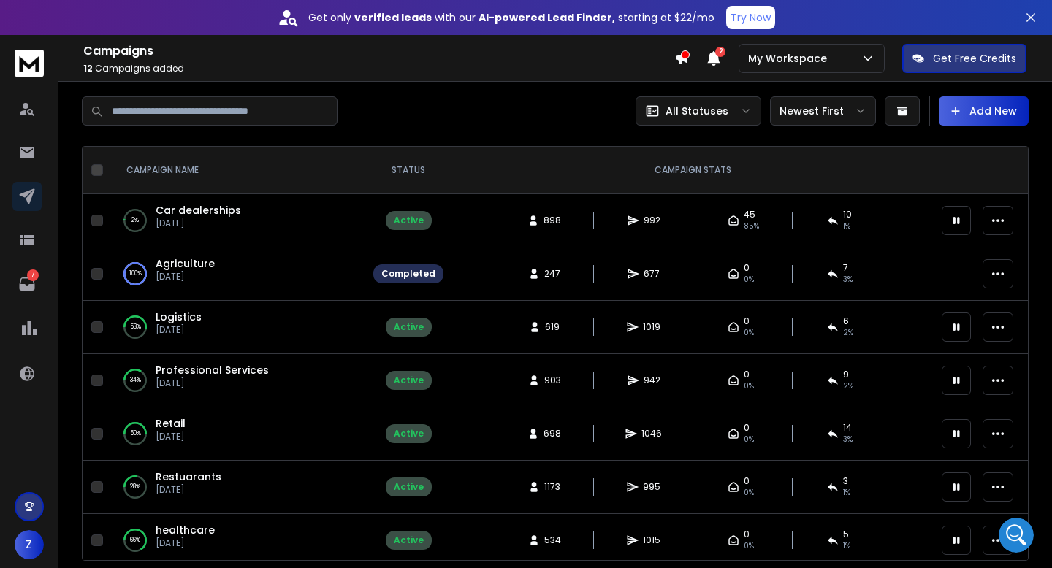
click at [237, 227] on div "2 % Car dealerships [DATE]" at bounding box center [236, 220] width 227 height 35
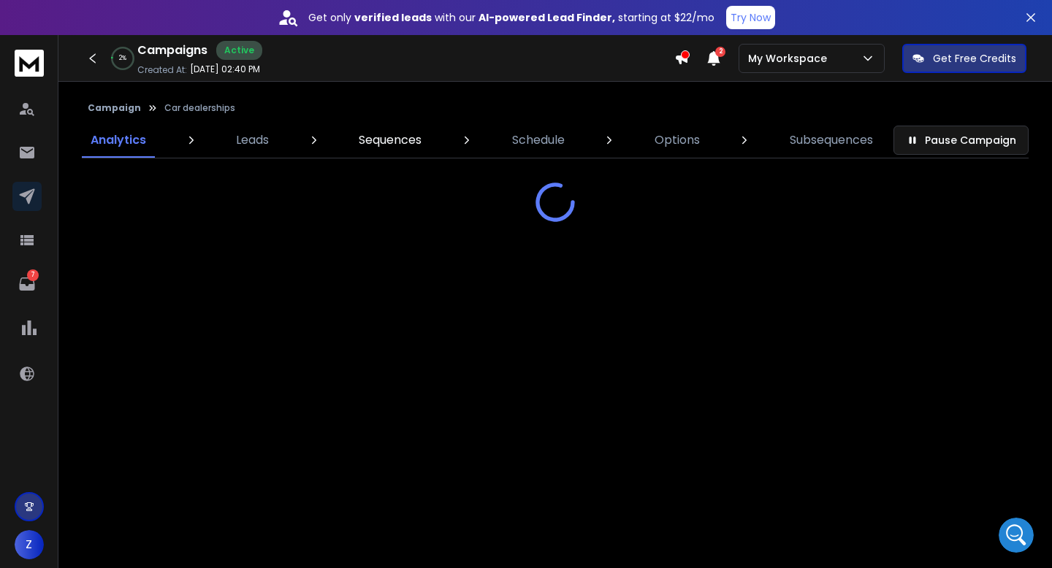
click at [418, 141] on p "Sequences" at bounding box center [390, 141] width 63 height 18
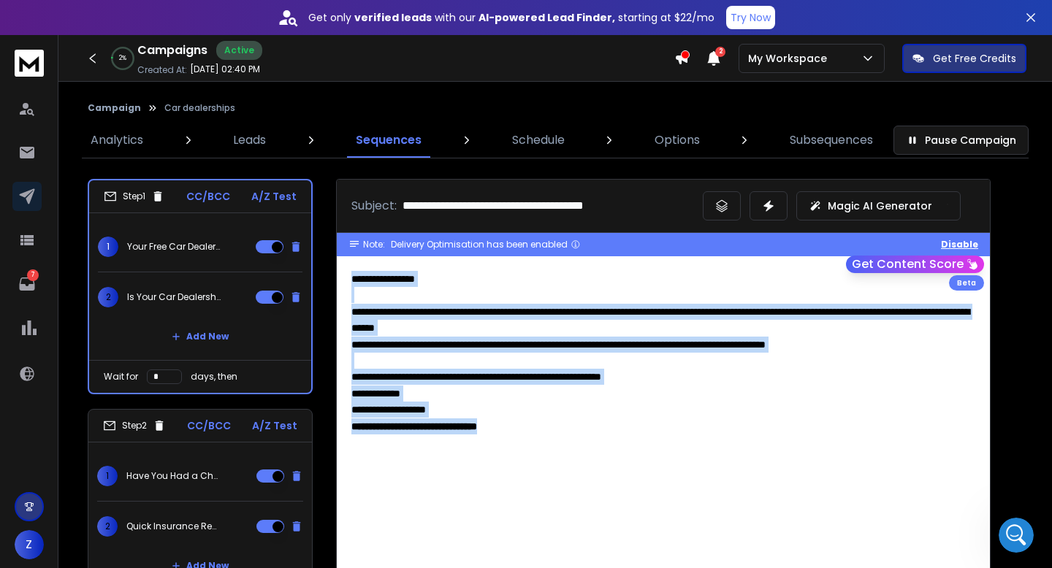
drag, startPoint x: 349, startPoint y: 278, endPoint x: 547, endPoint y: 452, distance: 262.5
click at [547, 452] on div "**********" at bounding box center [663, 417] width 653 height 322
copy div "**********"
click at [180, 296] on p "Is Your Car Dealership Fully Covered?" at bounding box center [174, 298] width 94 height 12
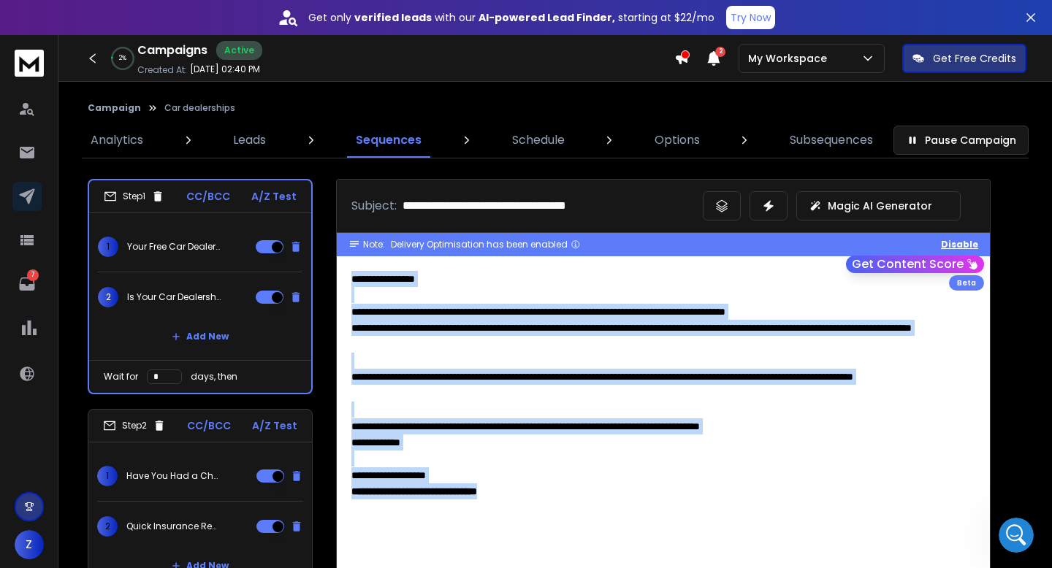
drag, startPoint x: 351, startPoint y: 281, endPoint x: 598, endPoint y: 502, distance: 331.2
click at [598, 502] on div "**********" at bounding box center [663, 417] width 653 height 322
copy div "**********"
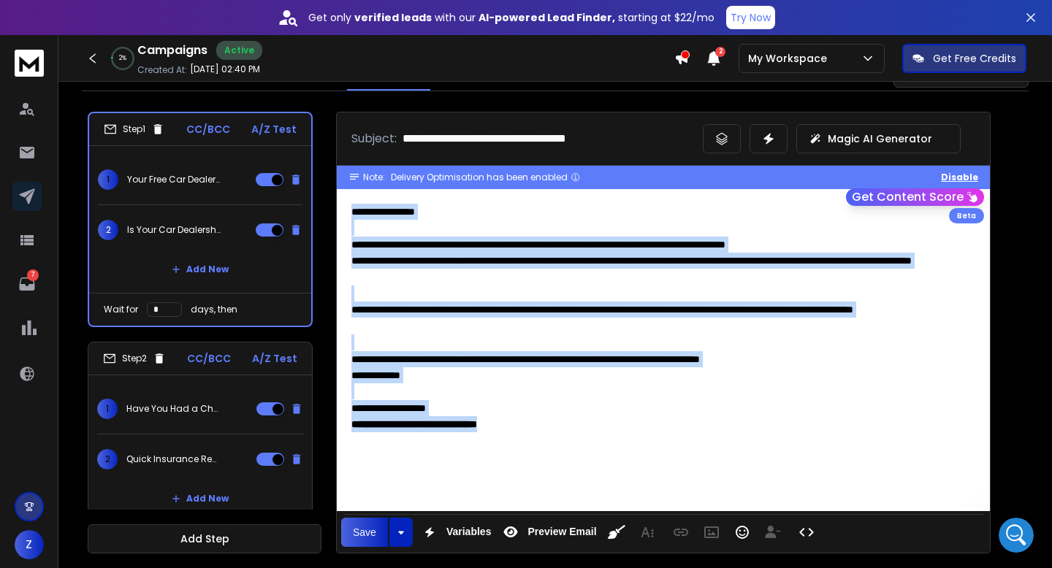
scroll to position [72, 0]
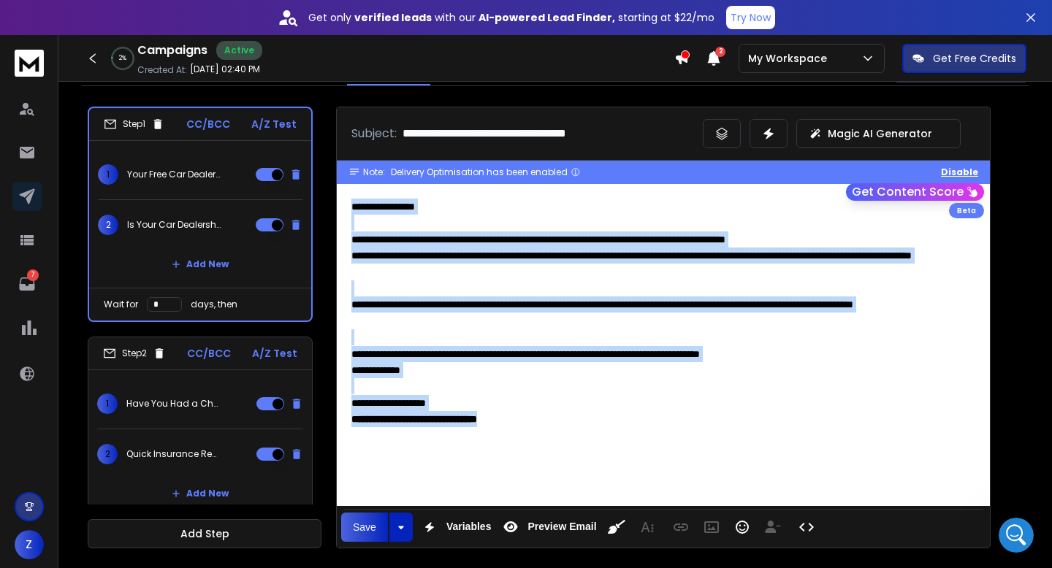
click at [188, 407] on p "Have You Had a Chance to Review Your Car Dealership Insurance Coverage?" at bounding box center [173, 404] width 94 height 12
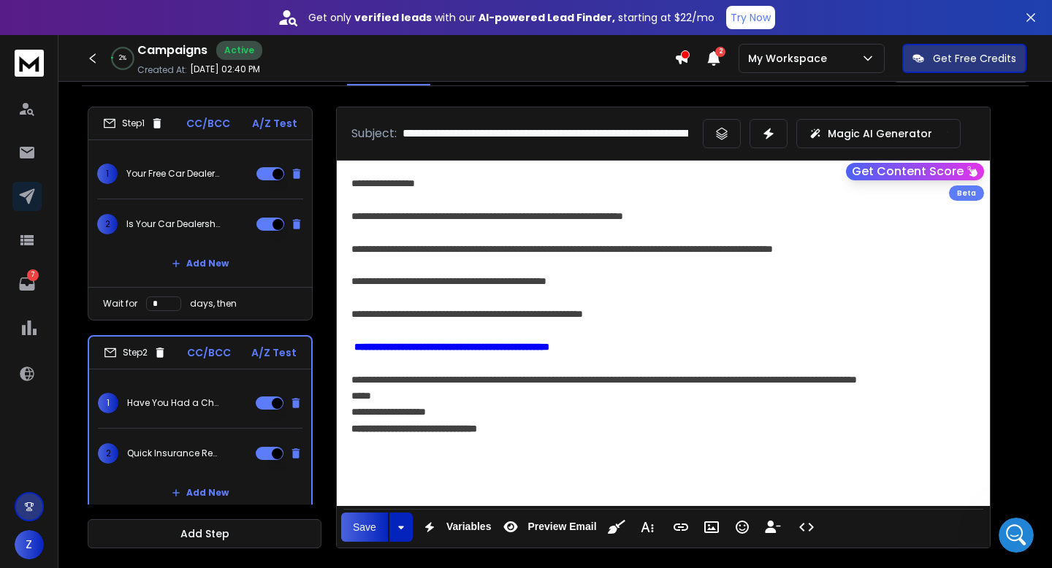
click at [177, 455] on p "Quick Insurance Review for Your Car Dealership" at bounding box center [174, 454] width 94 height 12
type input "**********"
